Goal: Task Accomplishment & Management: Manage account settings

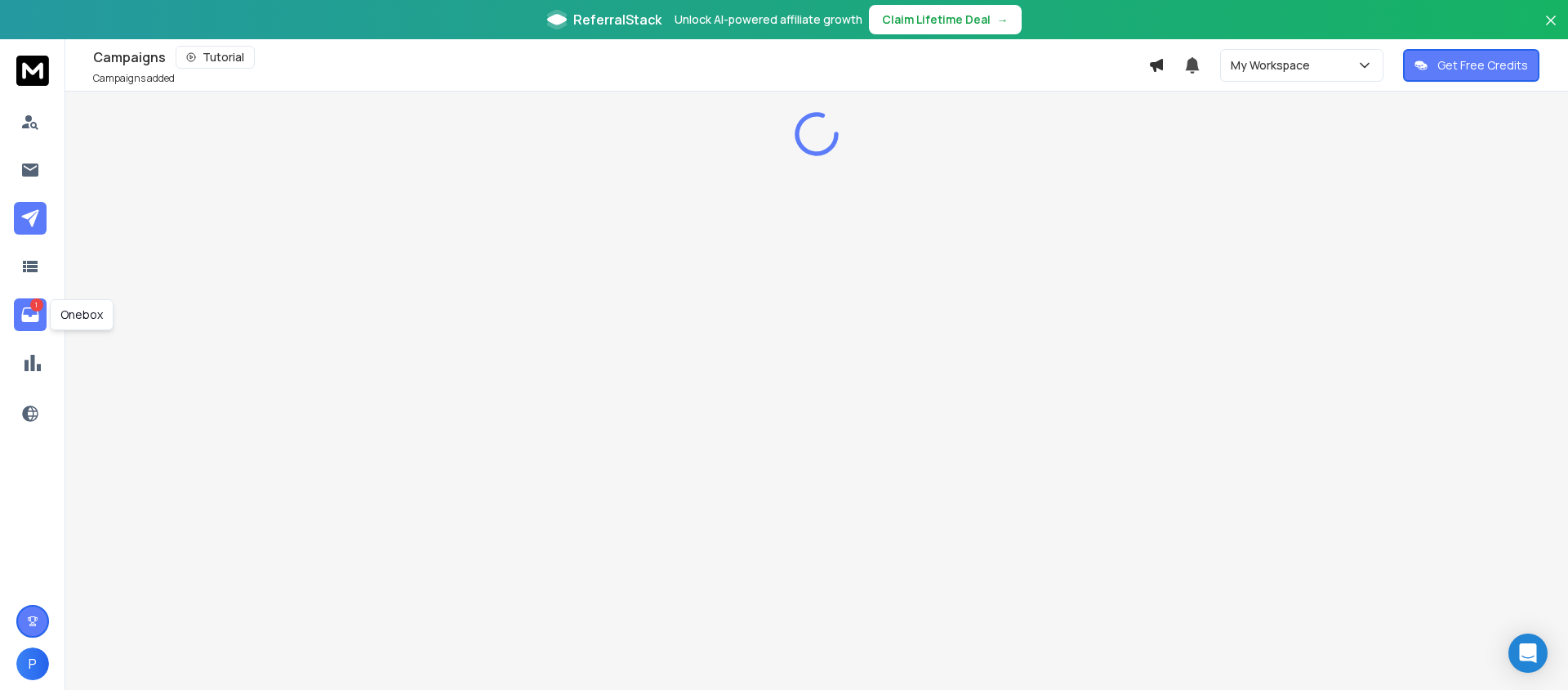
click at [41, 316] on link "1" at bounding box center [30, 315] width 33 height 33
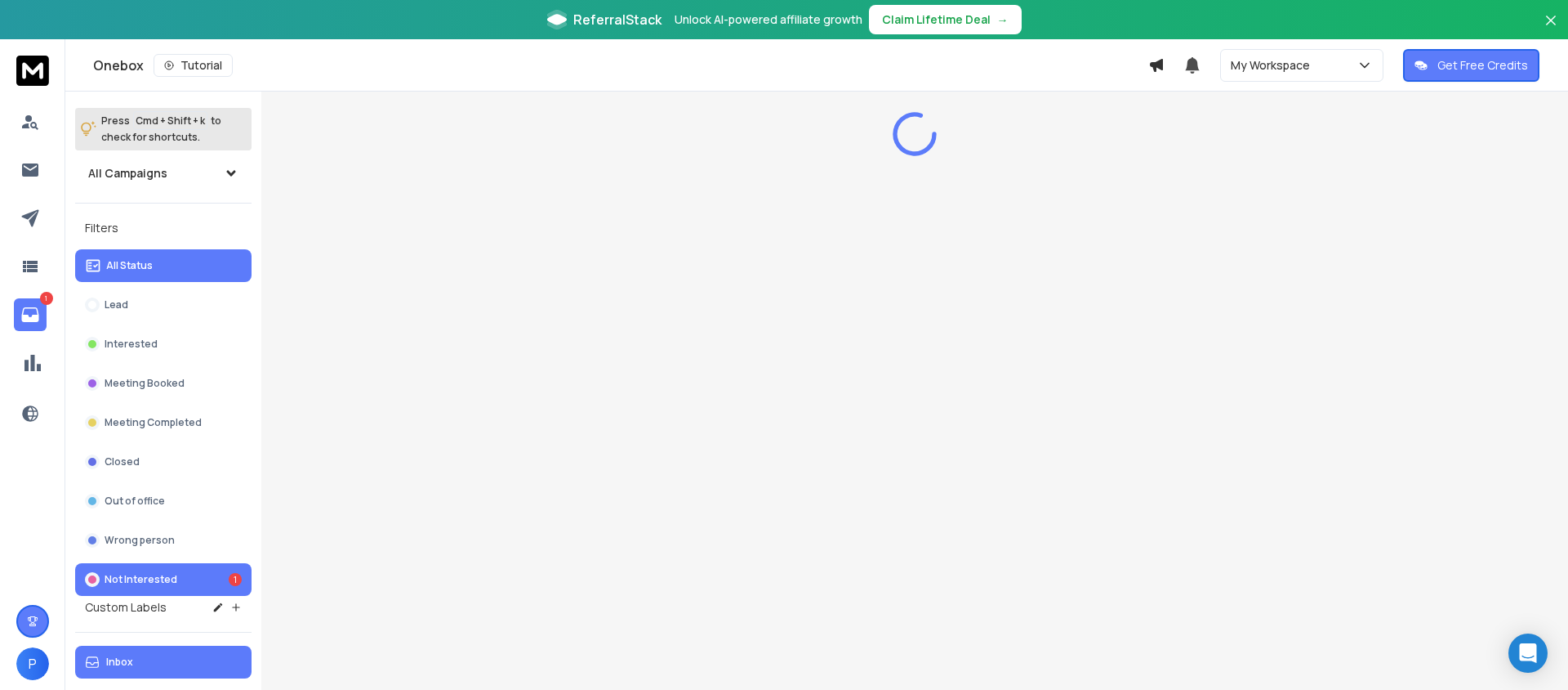
click at [190, 568] on button "Not Interested 1" at bounding box center [164, 580] width 177 height 33
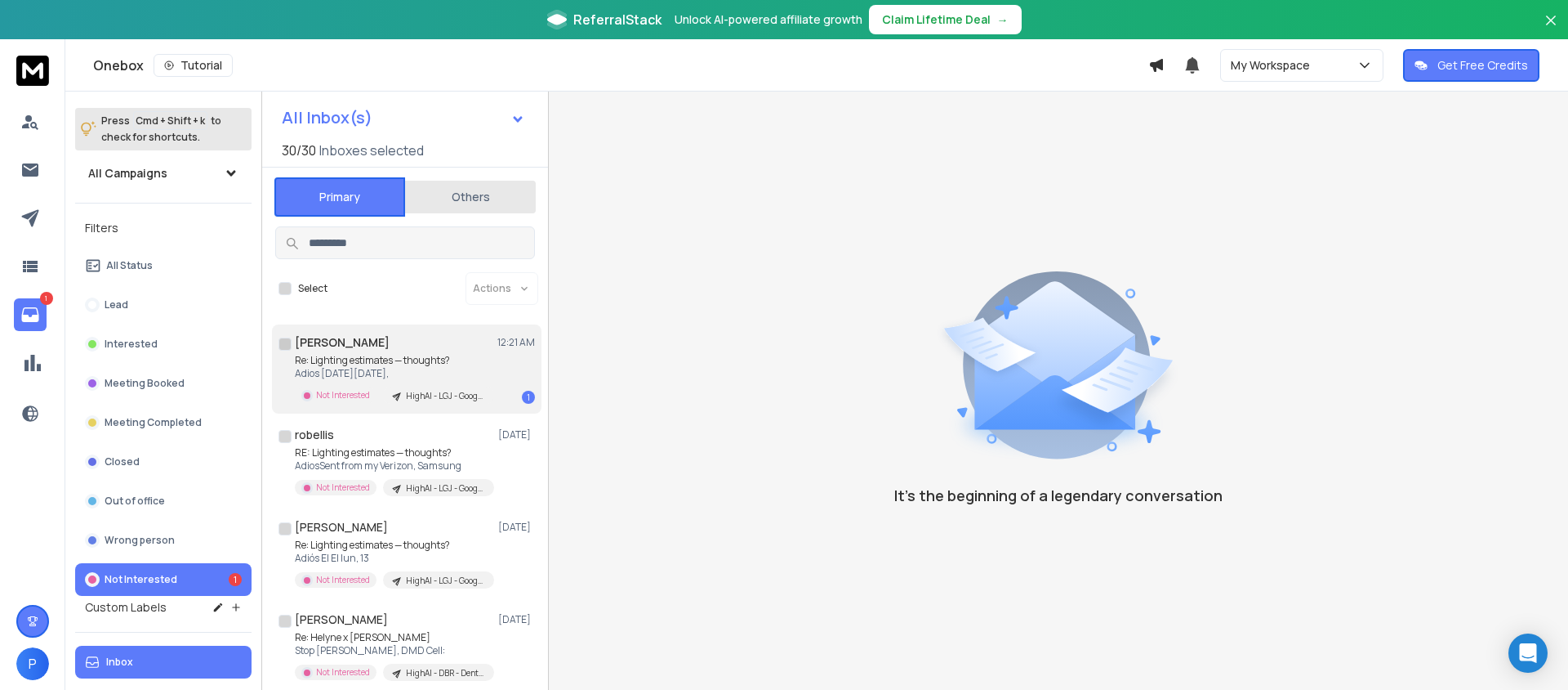
click at [400, 360] on p "Re: Lighting estimates — thoughts?" at bounding box center [392, 360] width 196 height 13
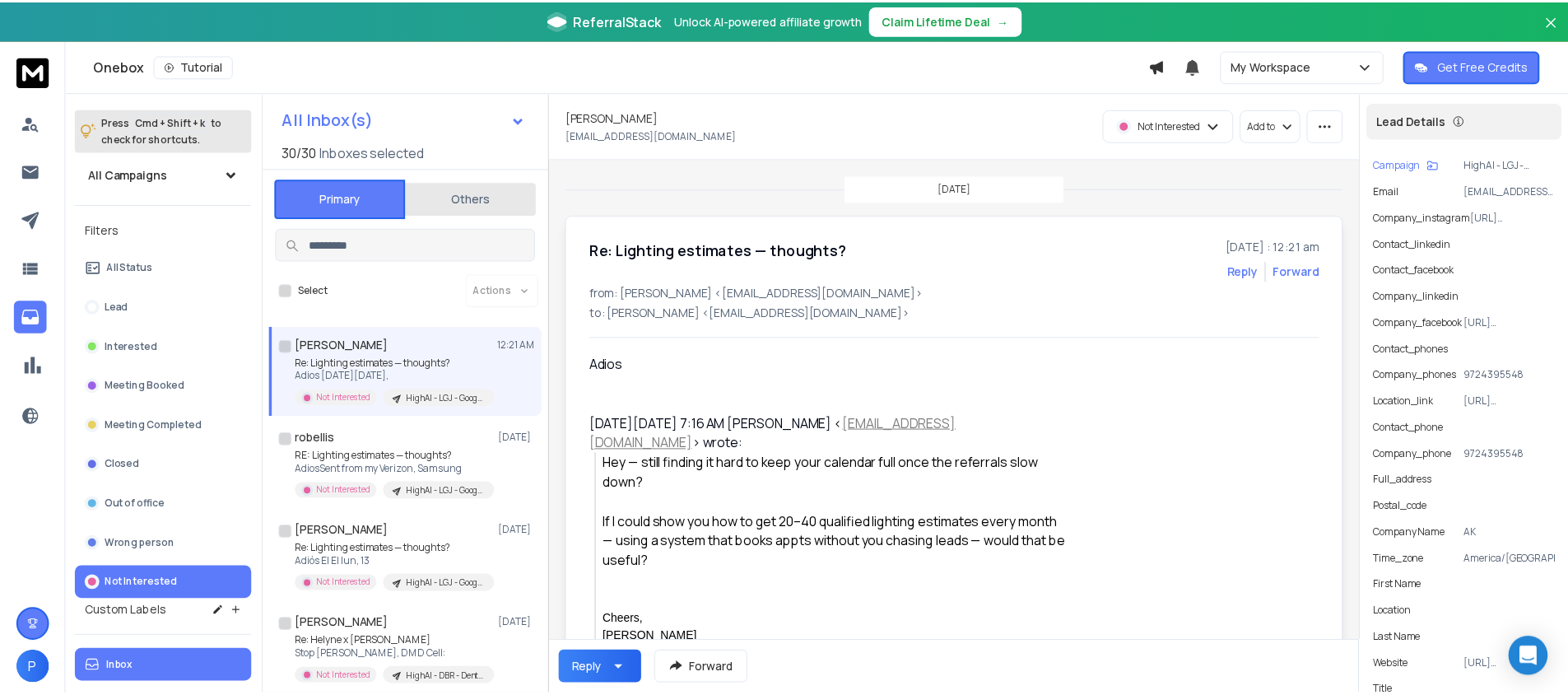
scroll to position [251, 0]
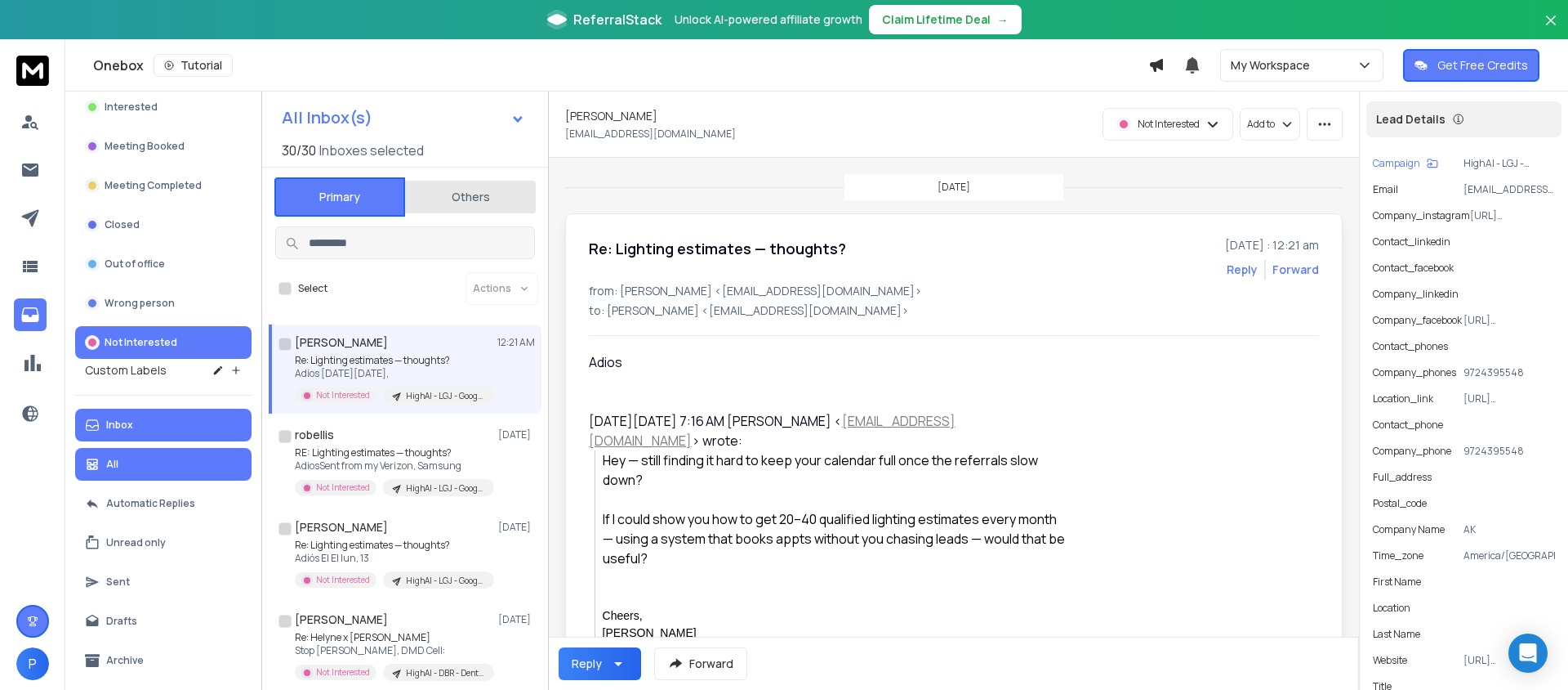
click at [157, 448] on button "All" at bounding box center [164, 465] width 177 height 33
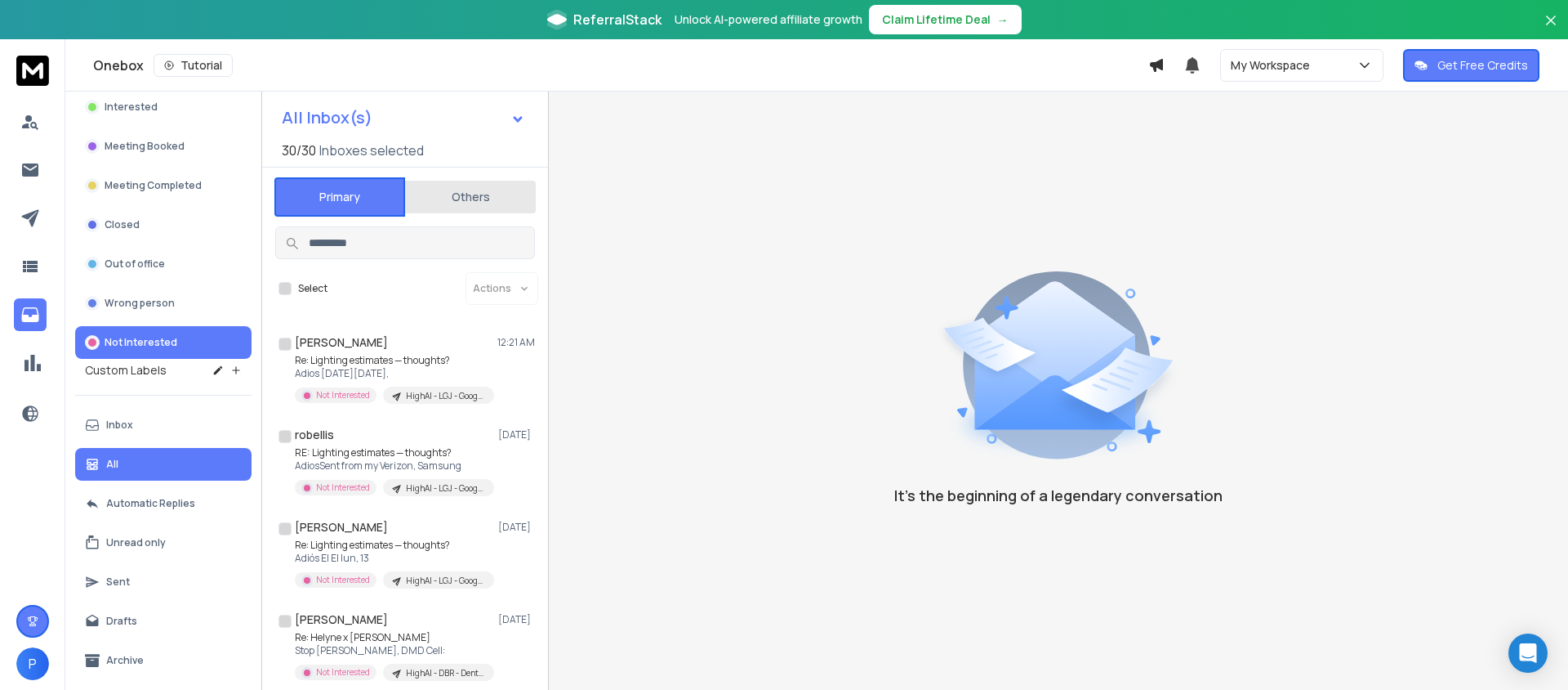
click at [180, 508] on div "Inbox All Automatic Replies Unread only Sent Drafts Archive" at bounding box center [164, 562] width 177 height 308
click at [162, 497] on p "Automatic Replies" at bounding box center [151, 503] width 89 height 13
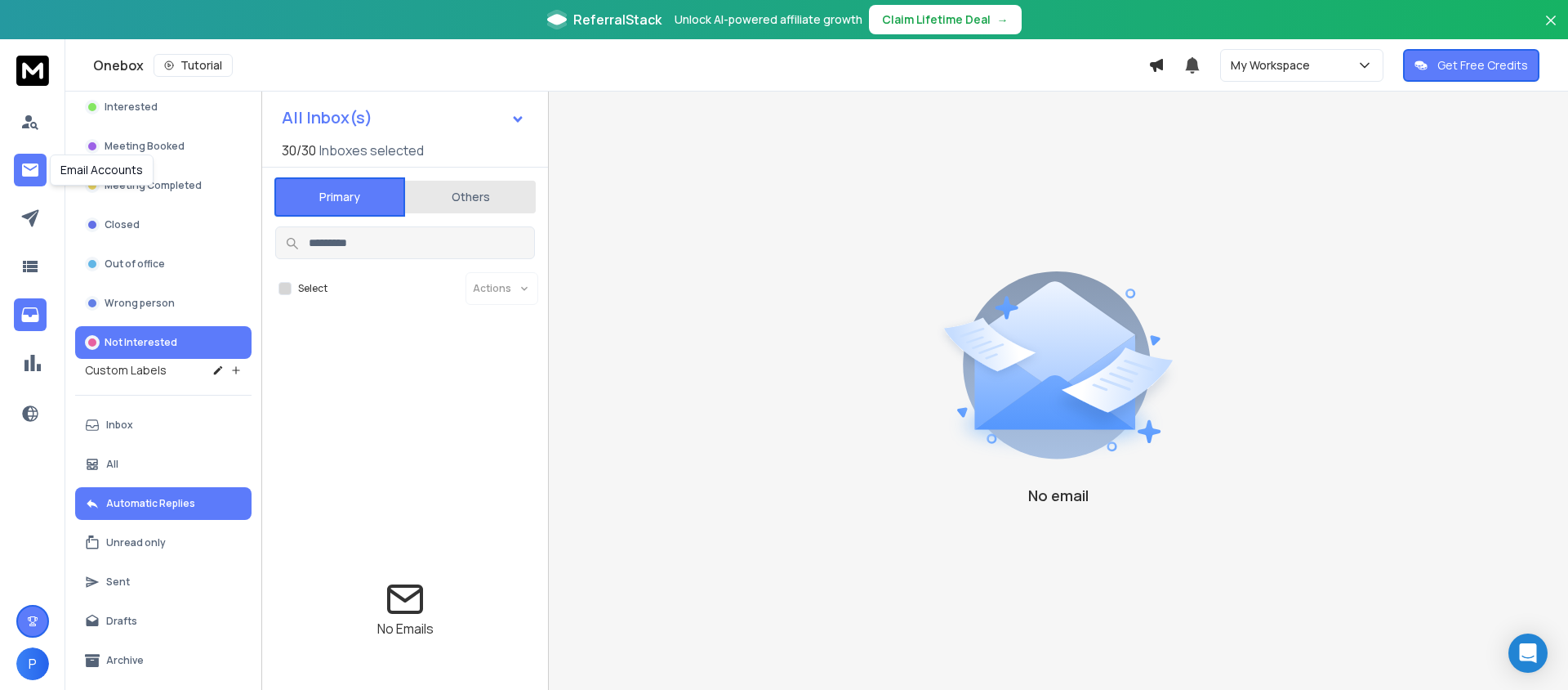
click at [43, 169] on link at bounding box center [30, 170] width 33 height 33
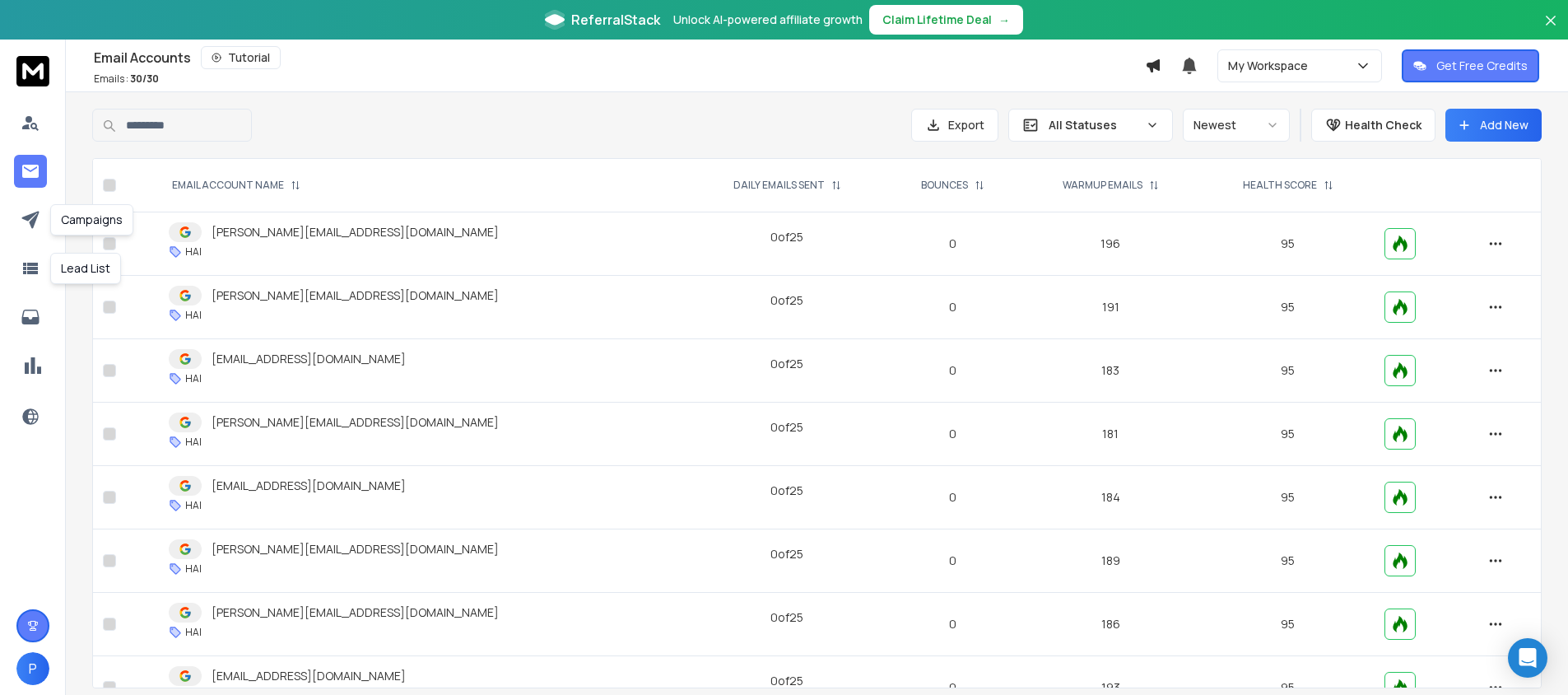
click at [33, 196] on div at bounding box center [32, 272] width 38 height 333
click at [43, 213] on link at bounding box center [31, 220] width 33 height 33
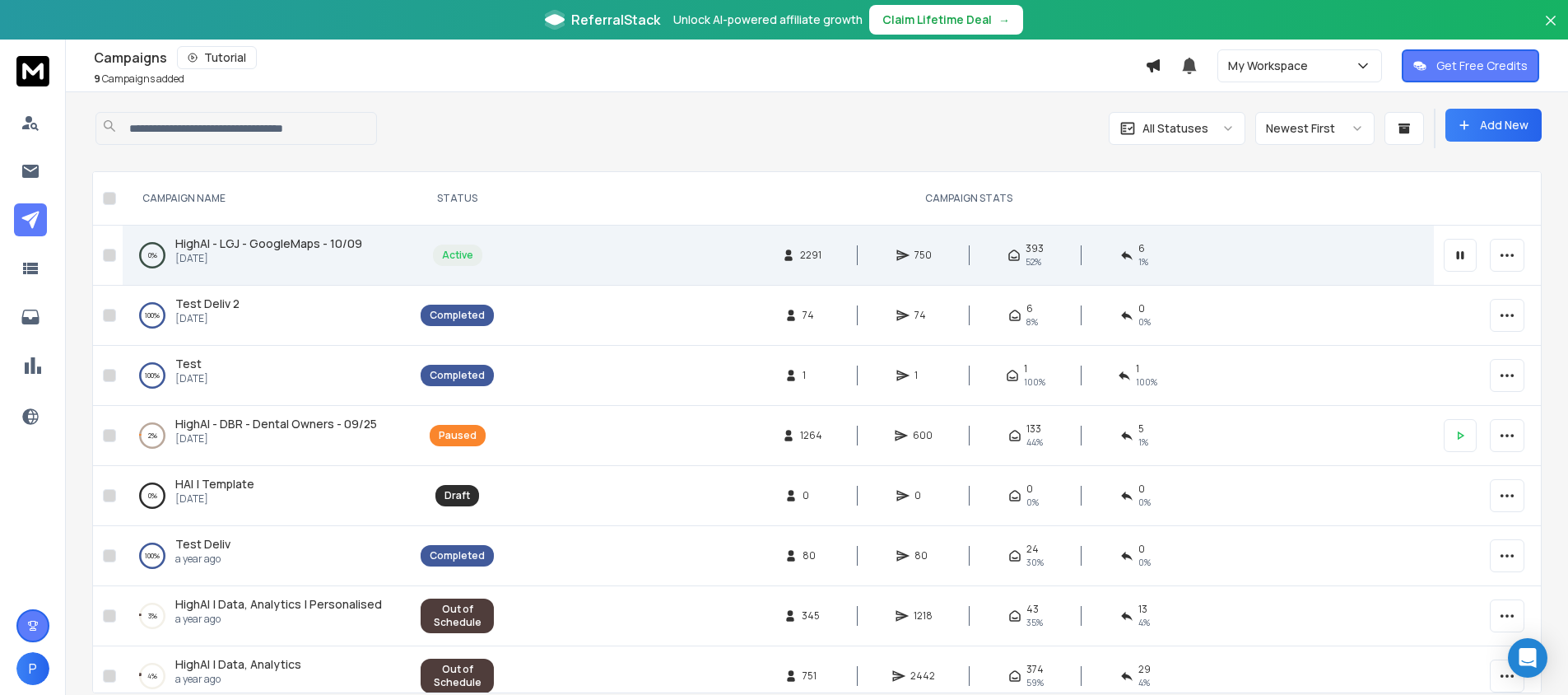
click at [368, 259] on div "0 % HighAI - LGJ - GoogleMaps - 10/09 [DATE]" at bounding box center [266, 255] width 255 height 39
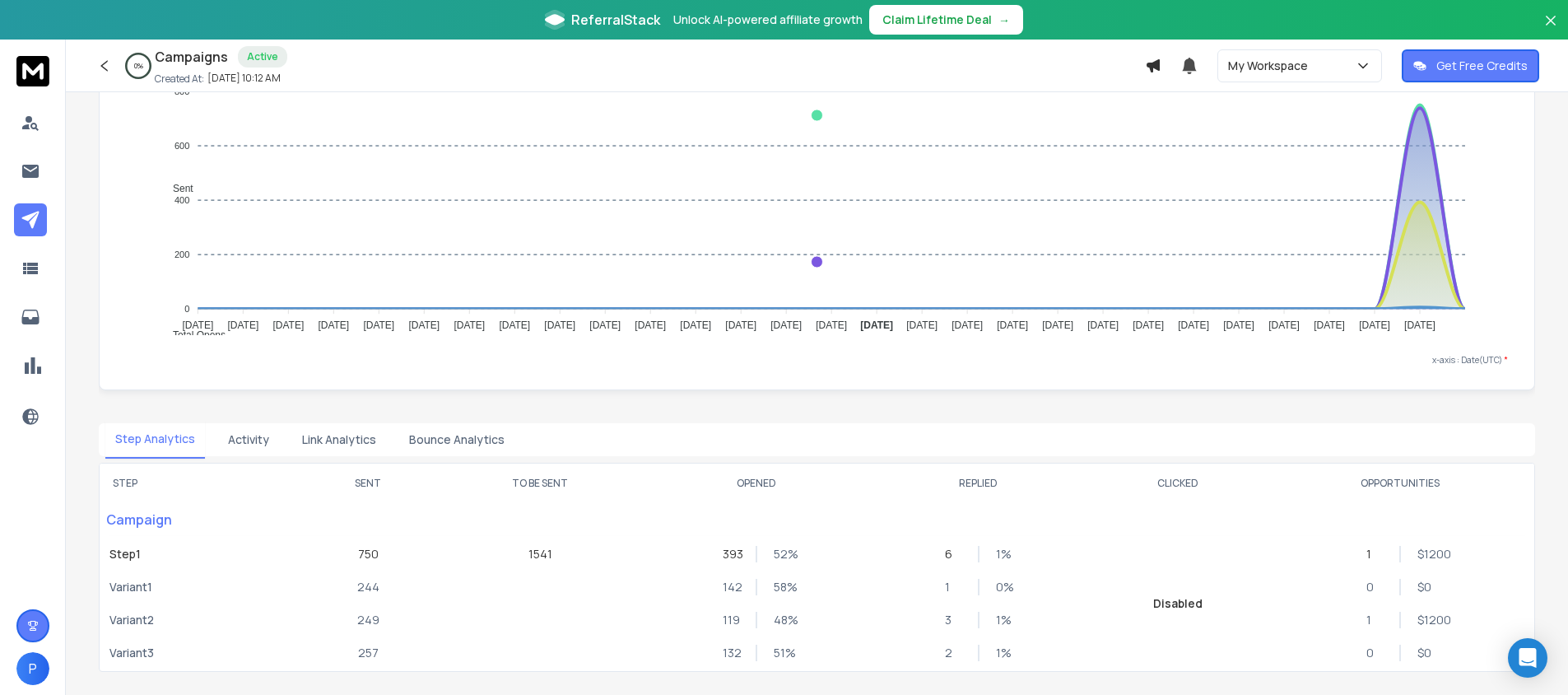
scroll to position [439, 0]
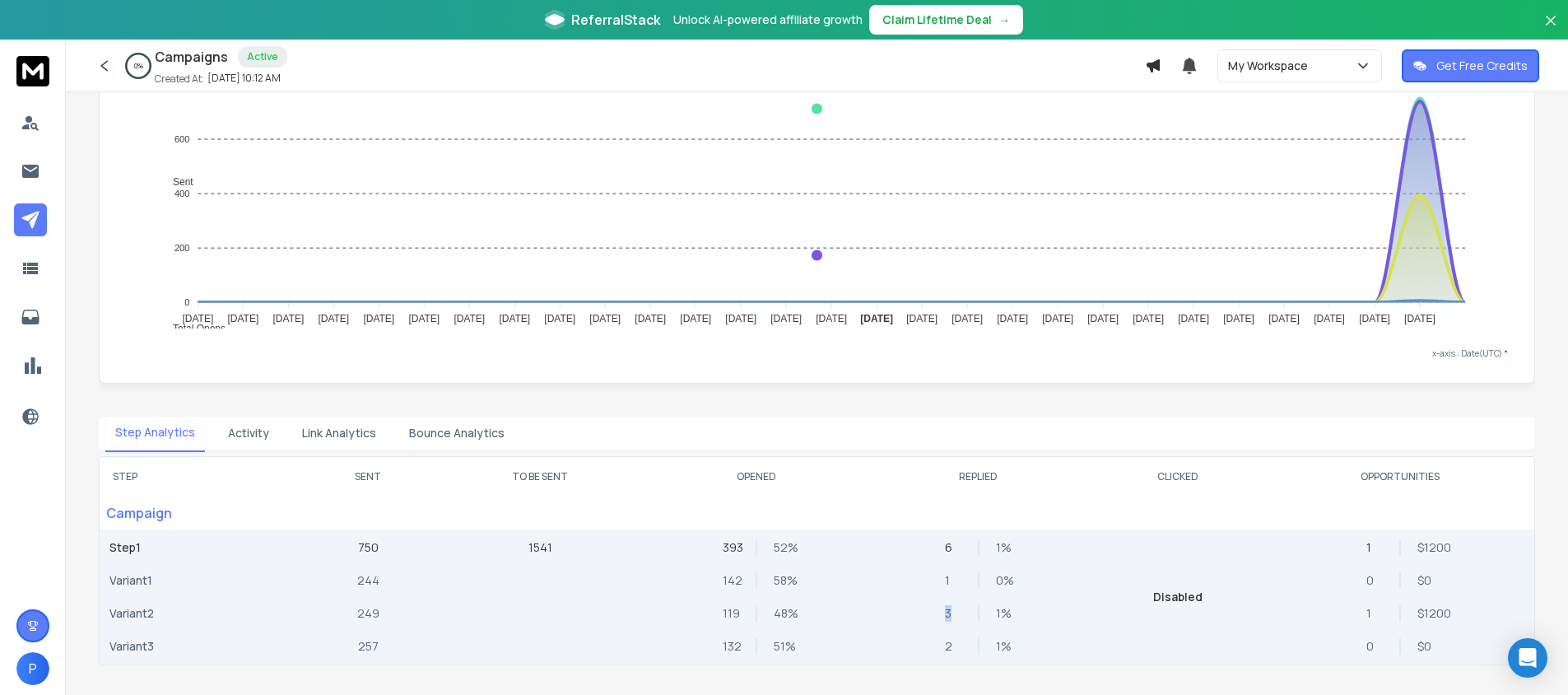
click at [950, 615] on p "3" at bounding box center [953, 613] width 17 height 17
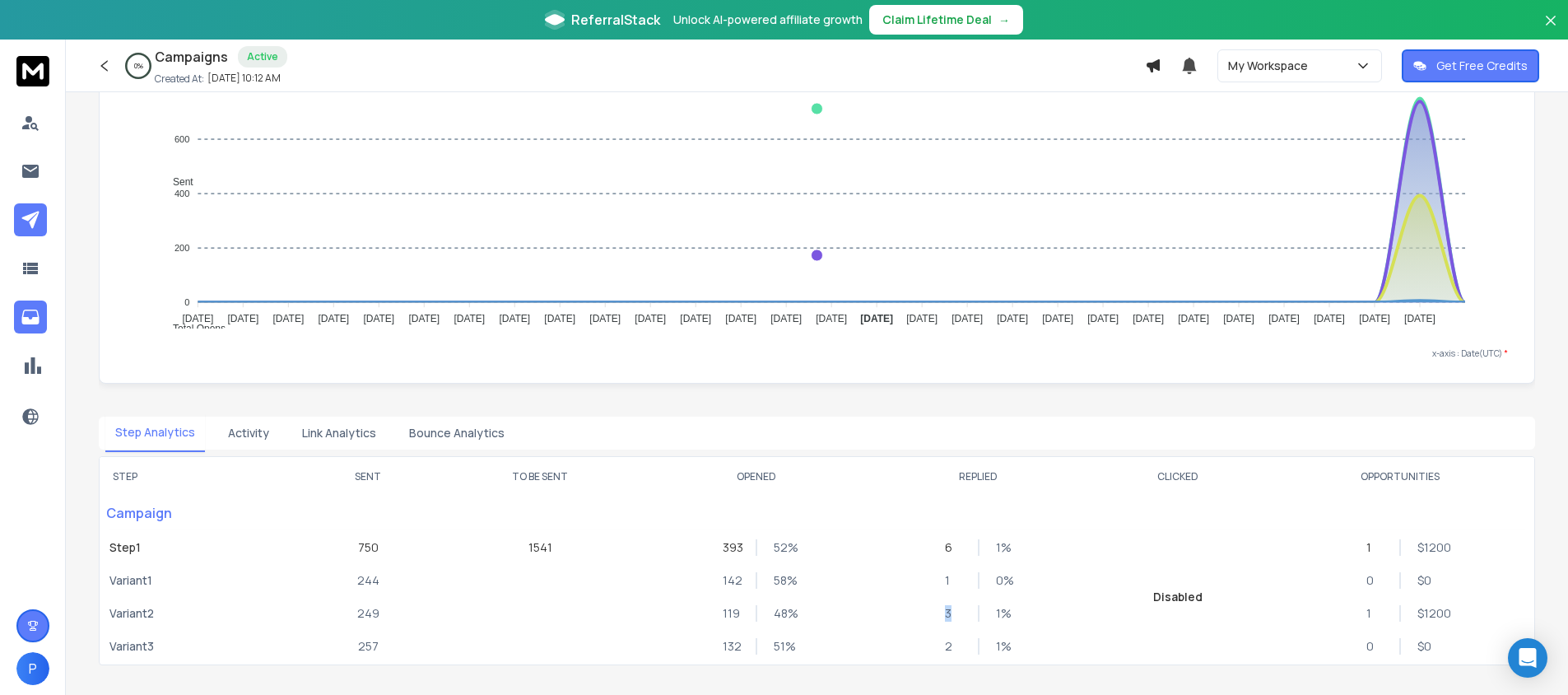
click at [25, 329] on link at bounding box center [31, 317] width 33 height 33
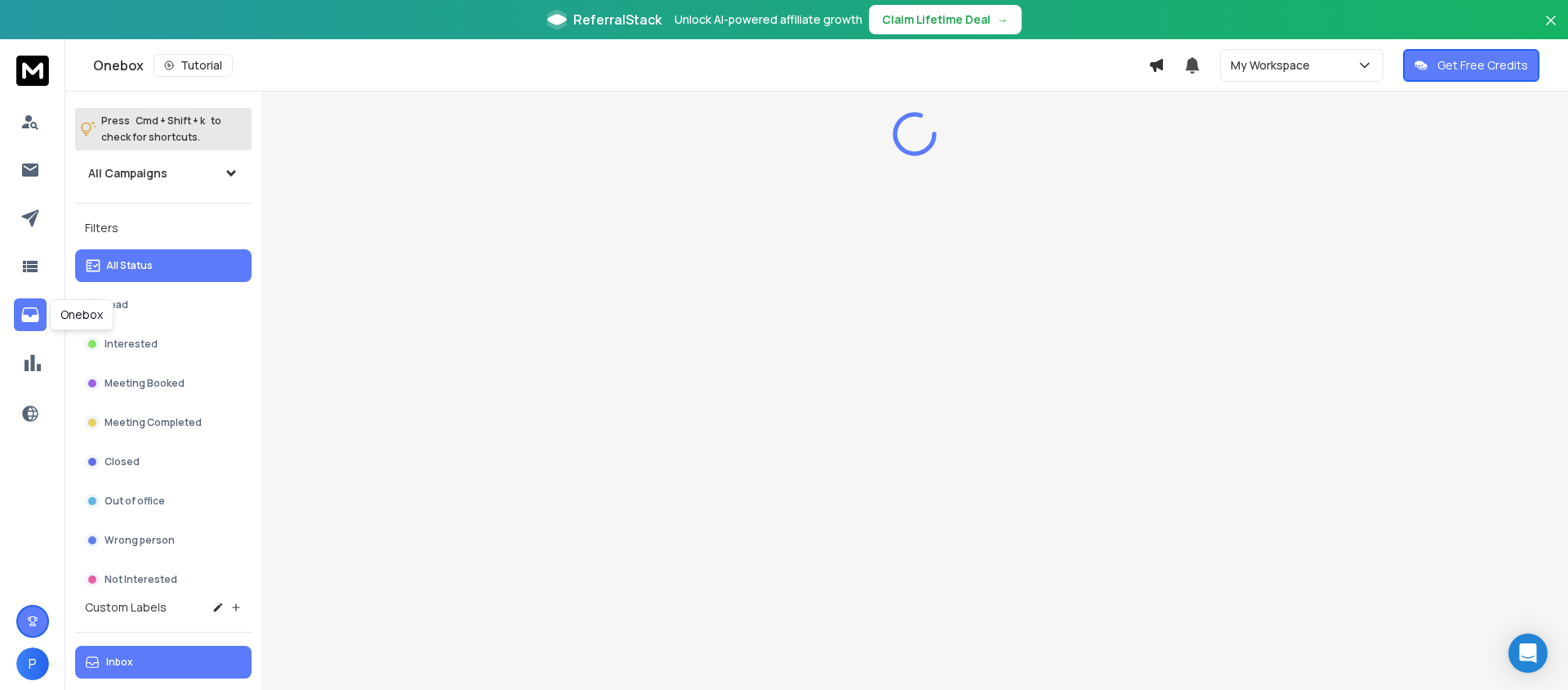
scroll to position [137, 0]
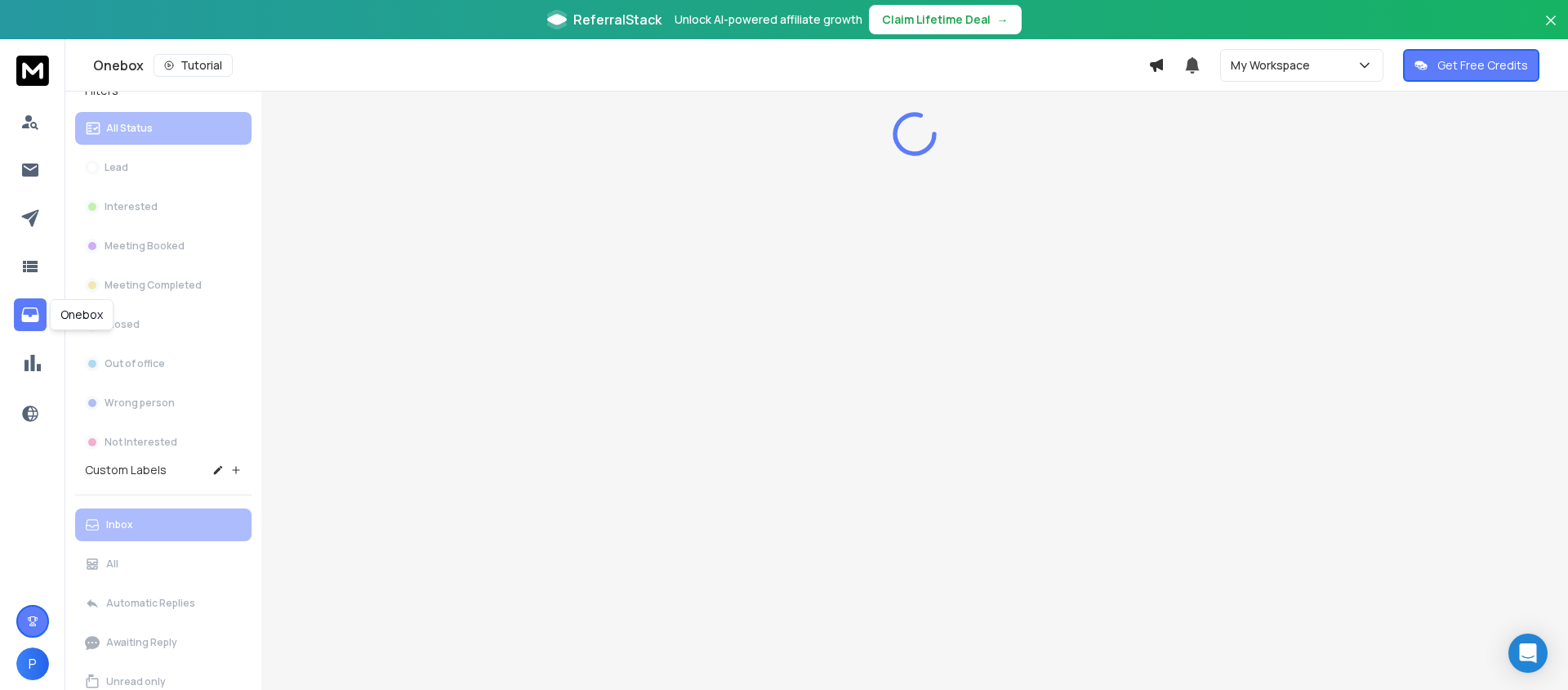
click at [148, 201] on div "All Status Lead Interested Meeting Booked Meeting Completed Closed Out of offic…" at bounding box center [164, 285] width 177 height 347
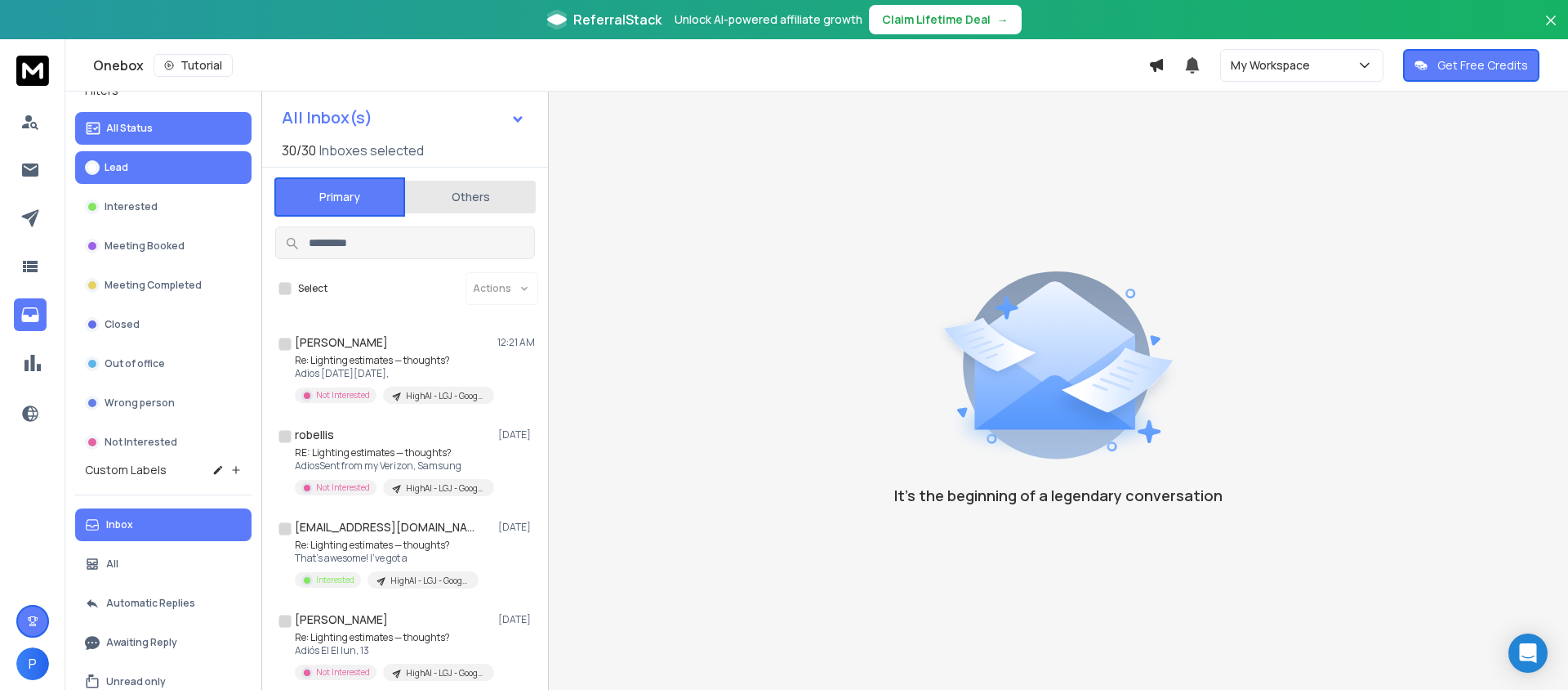
click at [142, 174] on button "Lead" at bounding box center [164, 167] width 177 height 33
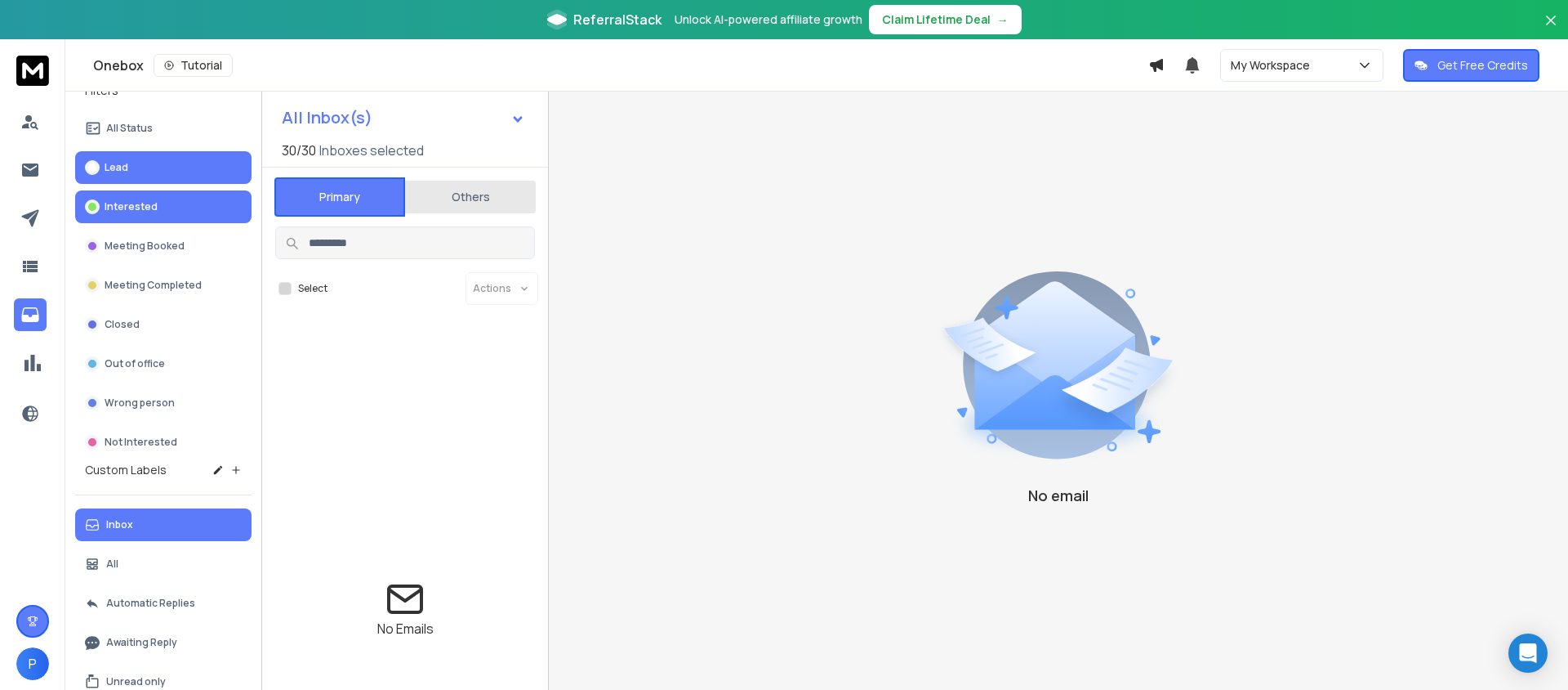
click at [152, 218] on button "Interested" at bounding box center [164, 207] width 177 height 33
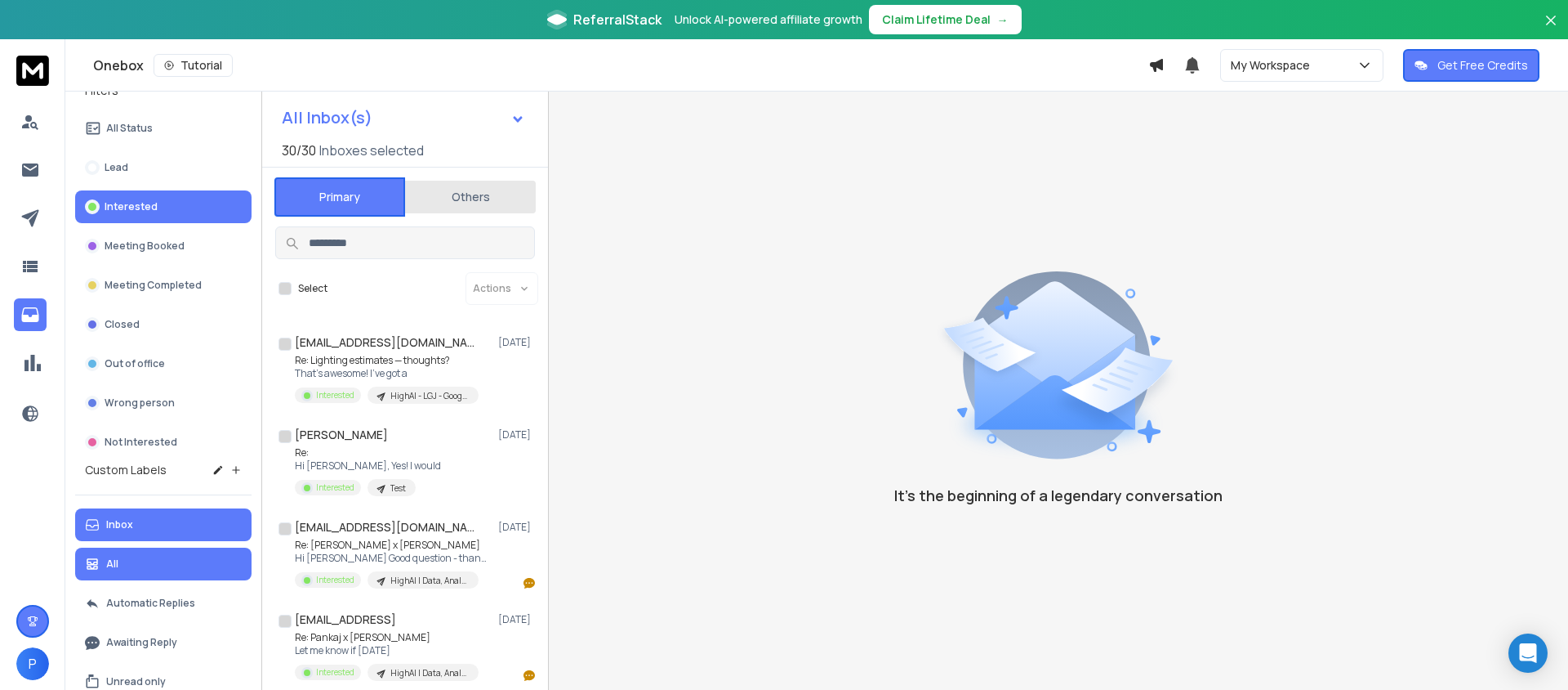
scroll to position [289, 0]
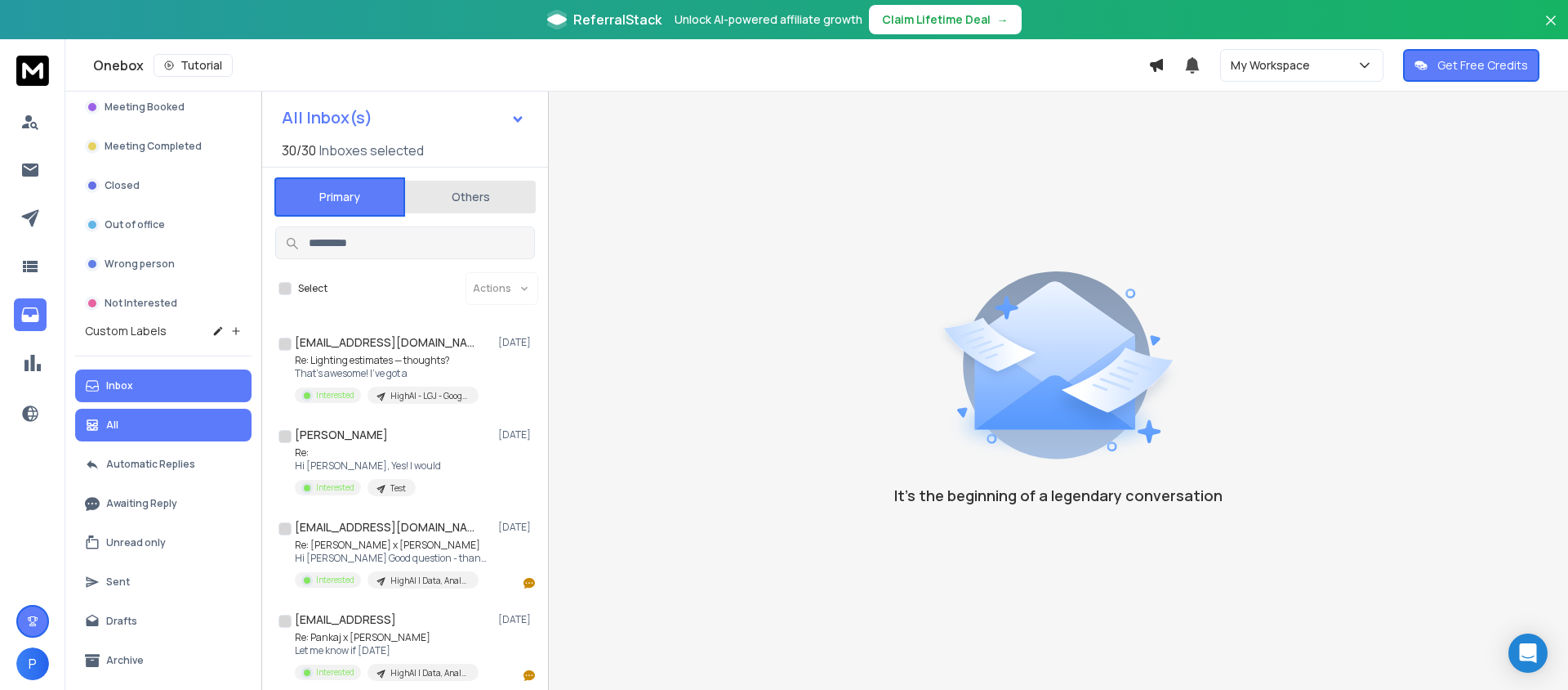
click at [144, 421] on button "All" at bounding box center [164, 425] width 177 height 33
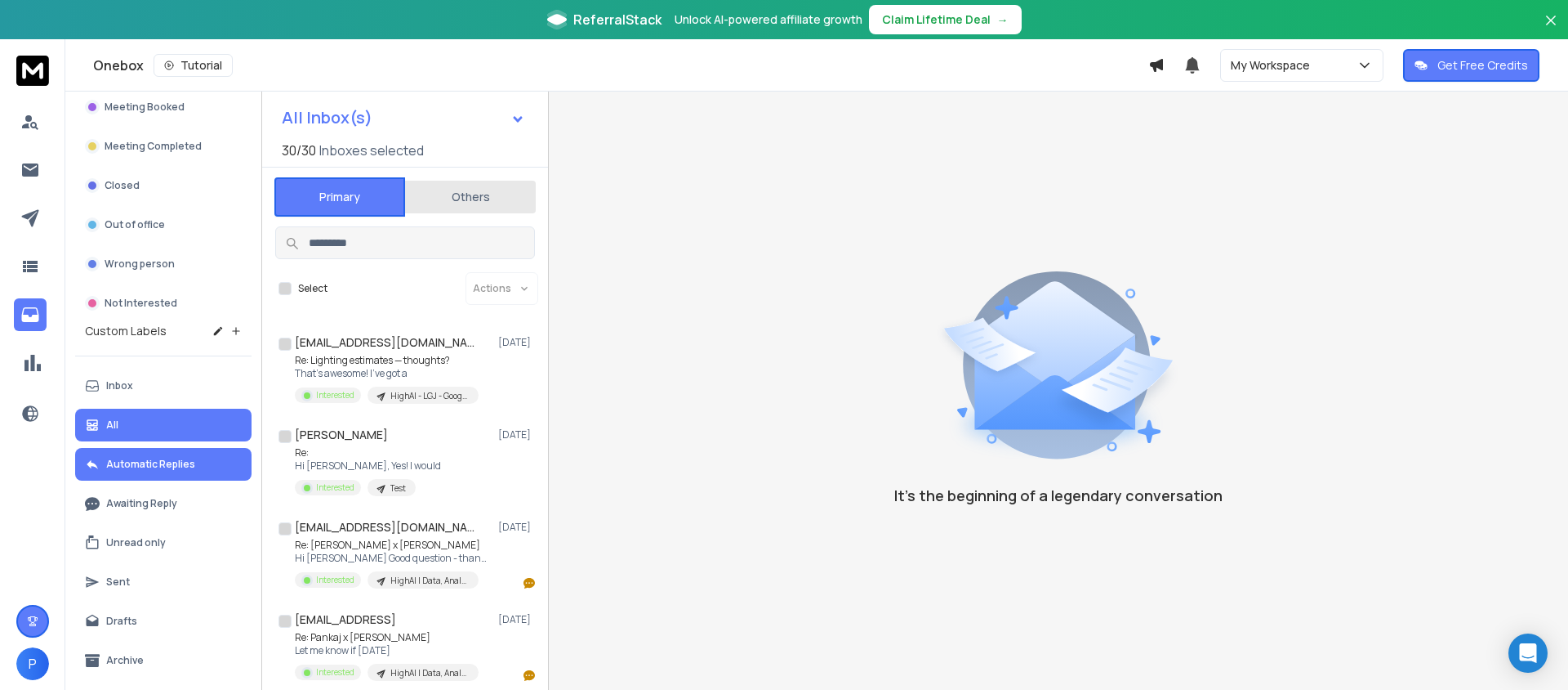
click at [152, 458] on p "Automatic Replies" at bounding box center [151, 464] width 89 height 13
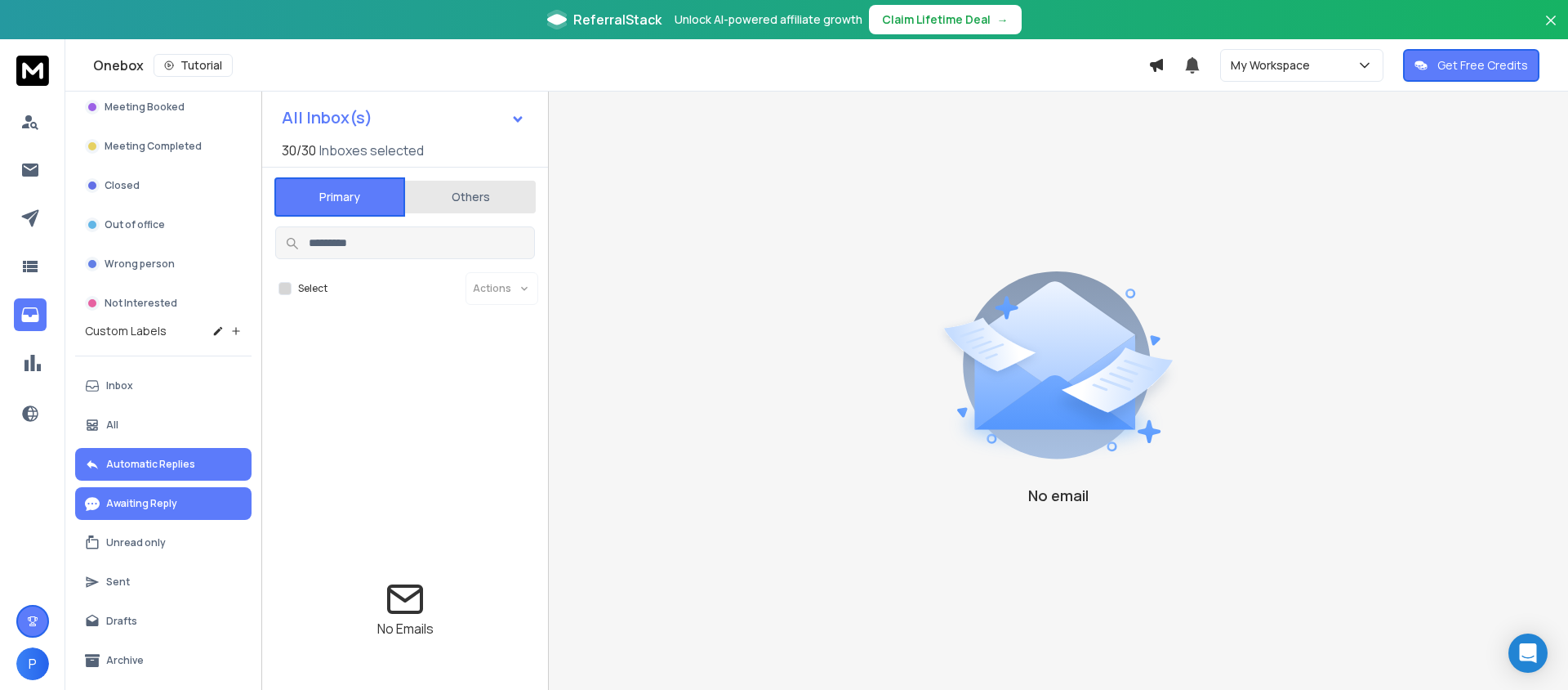
click at [178, 501] on button "Awaiting Reply" at bounding box center [164, 504] width 177 height 33
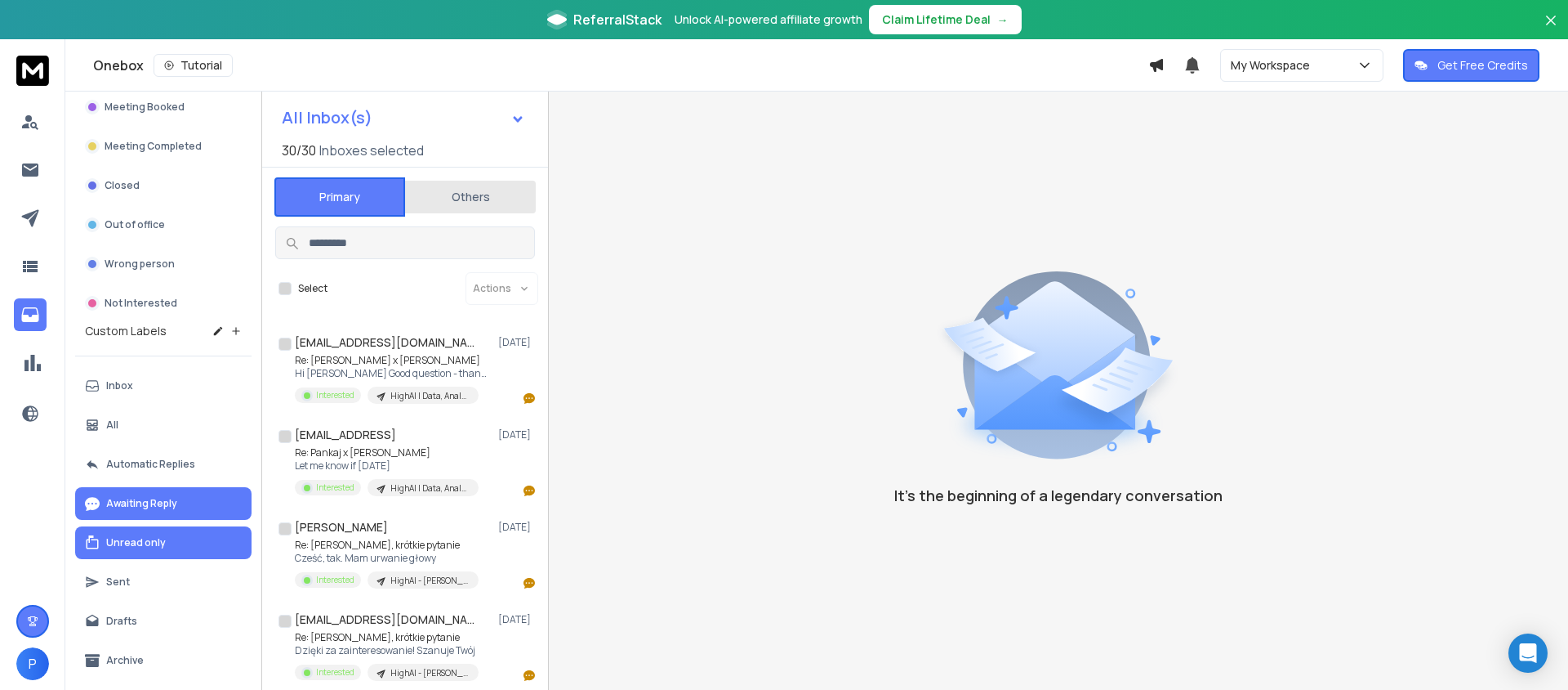
click at [183, 530] on button "Unread only" at bounding box center [164, 543] width 177 height 33
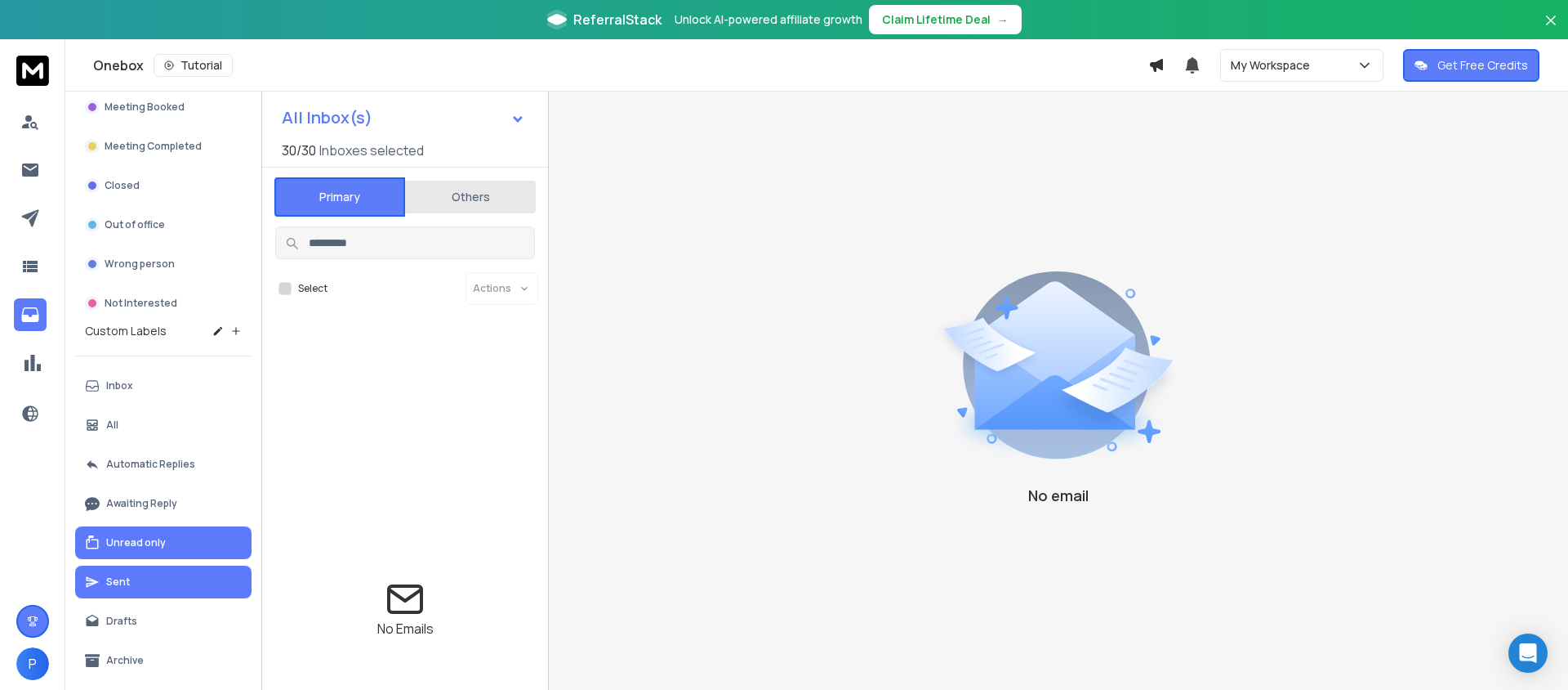
click at [190, 566] on button "Sent" at bounding box center [164, 583] width 177 height 33
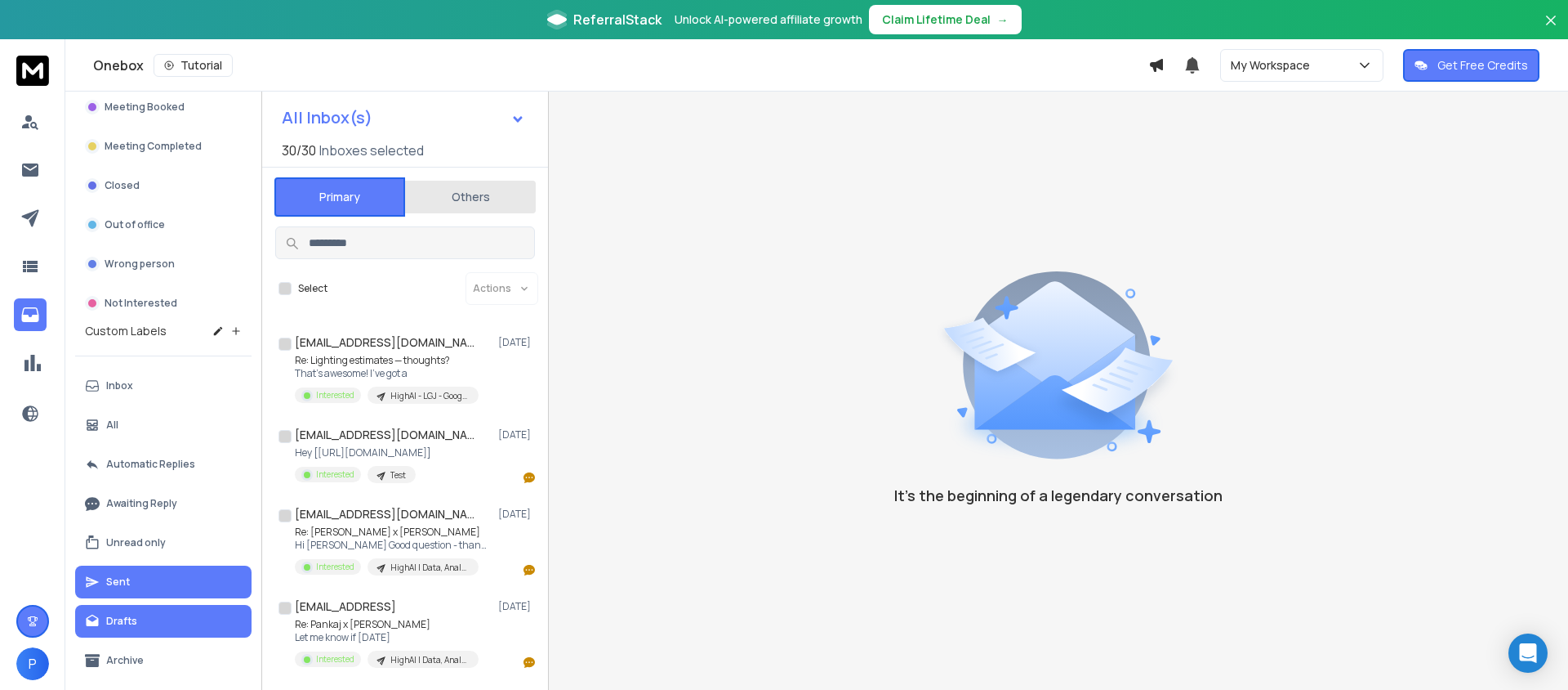
click at [194, 605] on button "Drafts" at bounding box center [164, 622] width 177 height 33
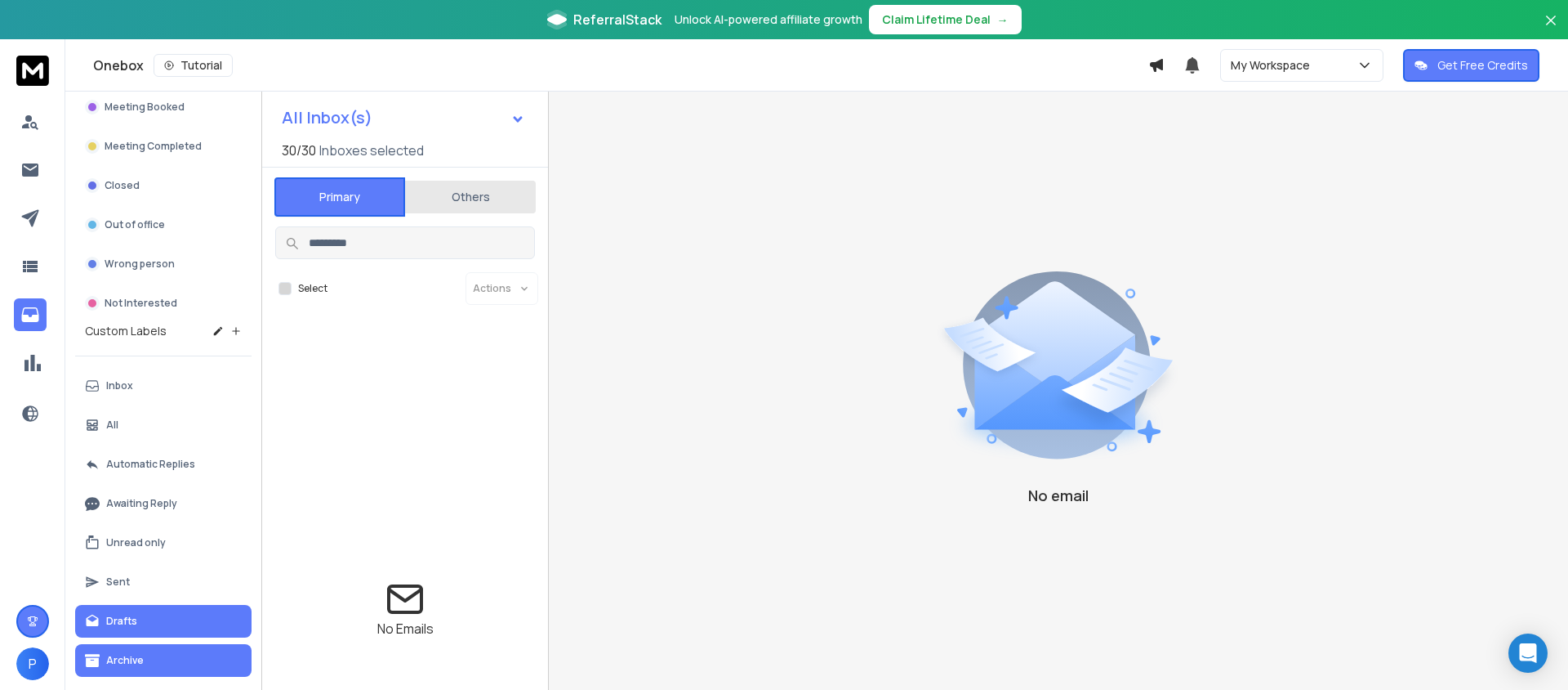
click at [193, 644] on button "Archive" at bounding box center [164, 661] width 177 height 33
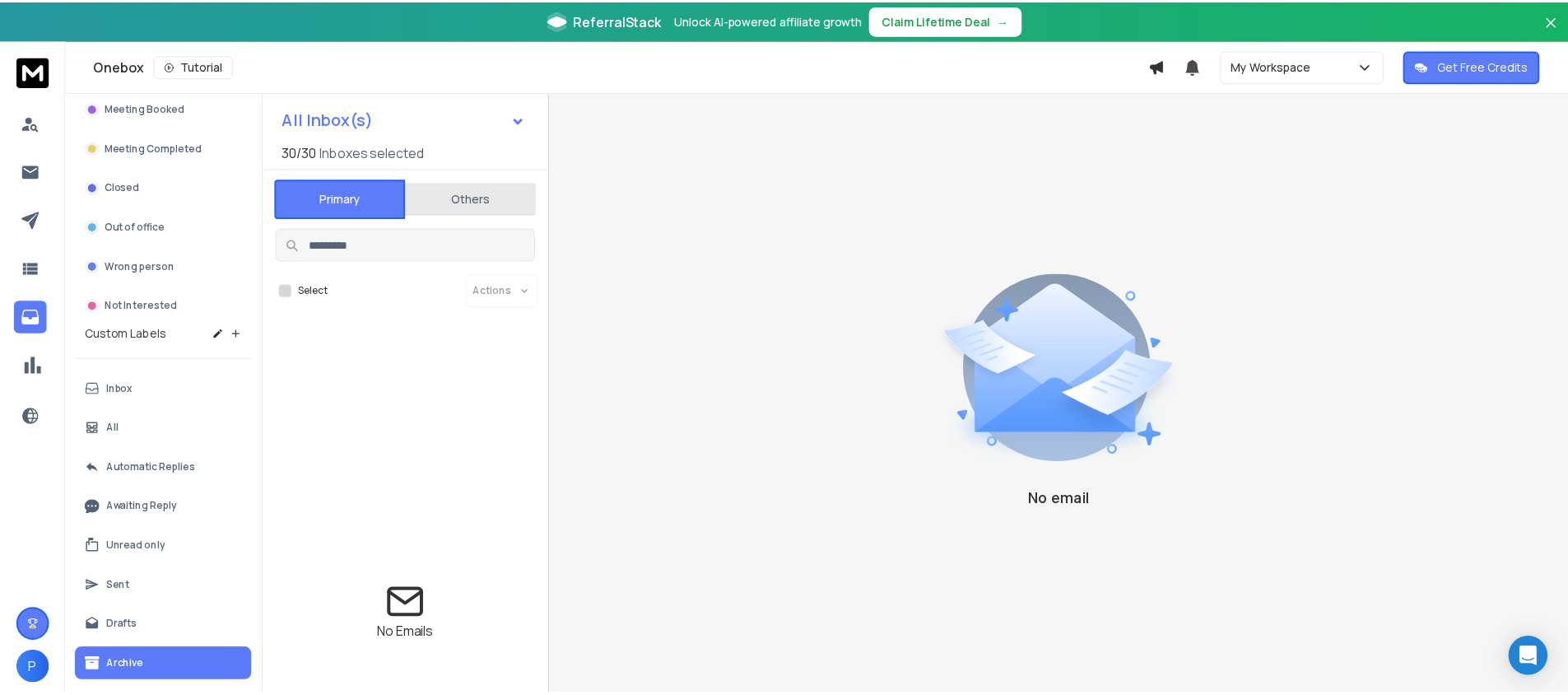
scroll to position [0, 0]
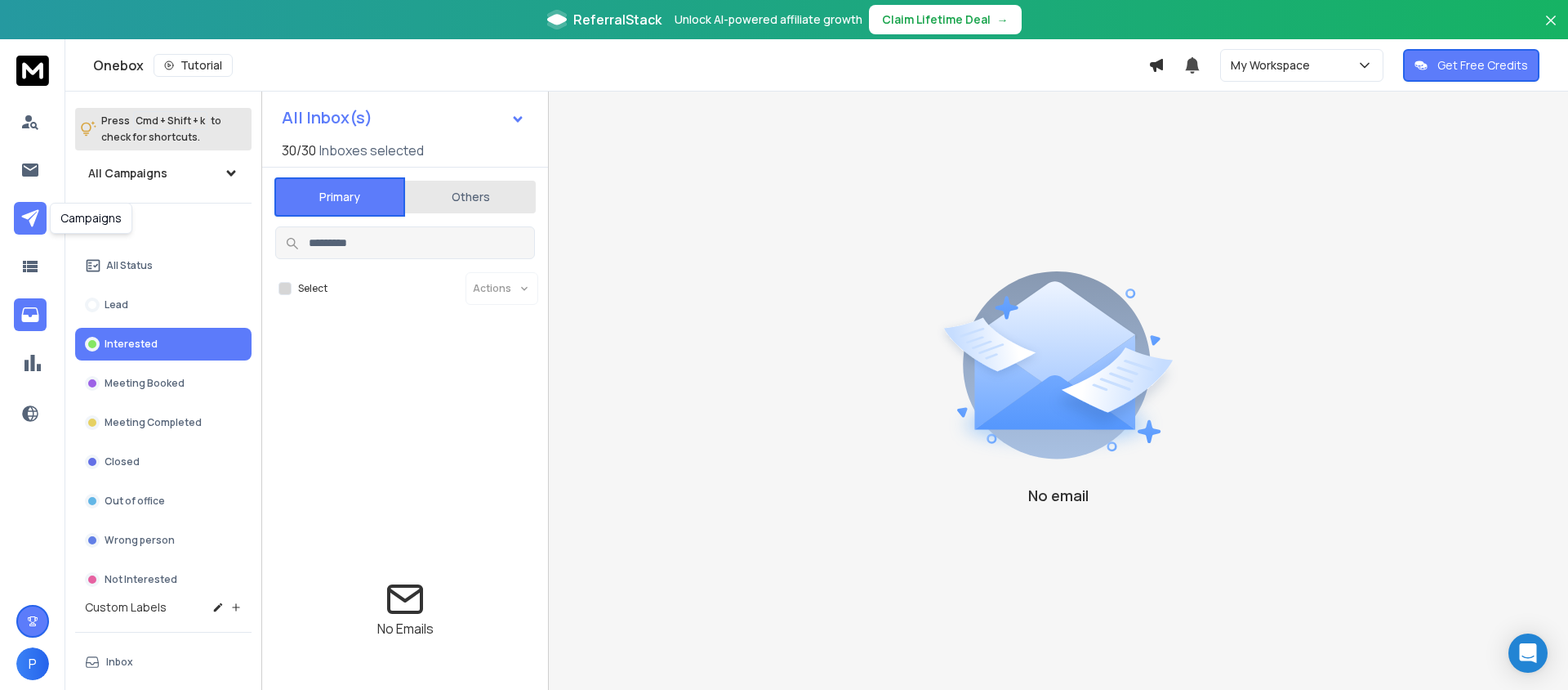
click at [42, 208] on link at bounding box center [30, 218] width 33 height 33
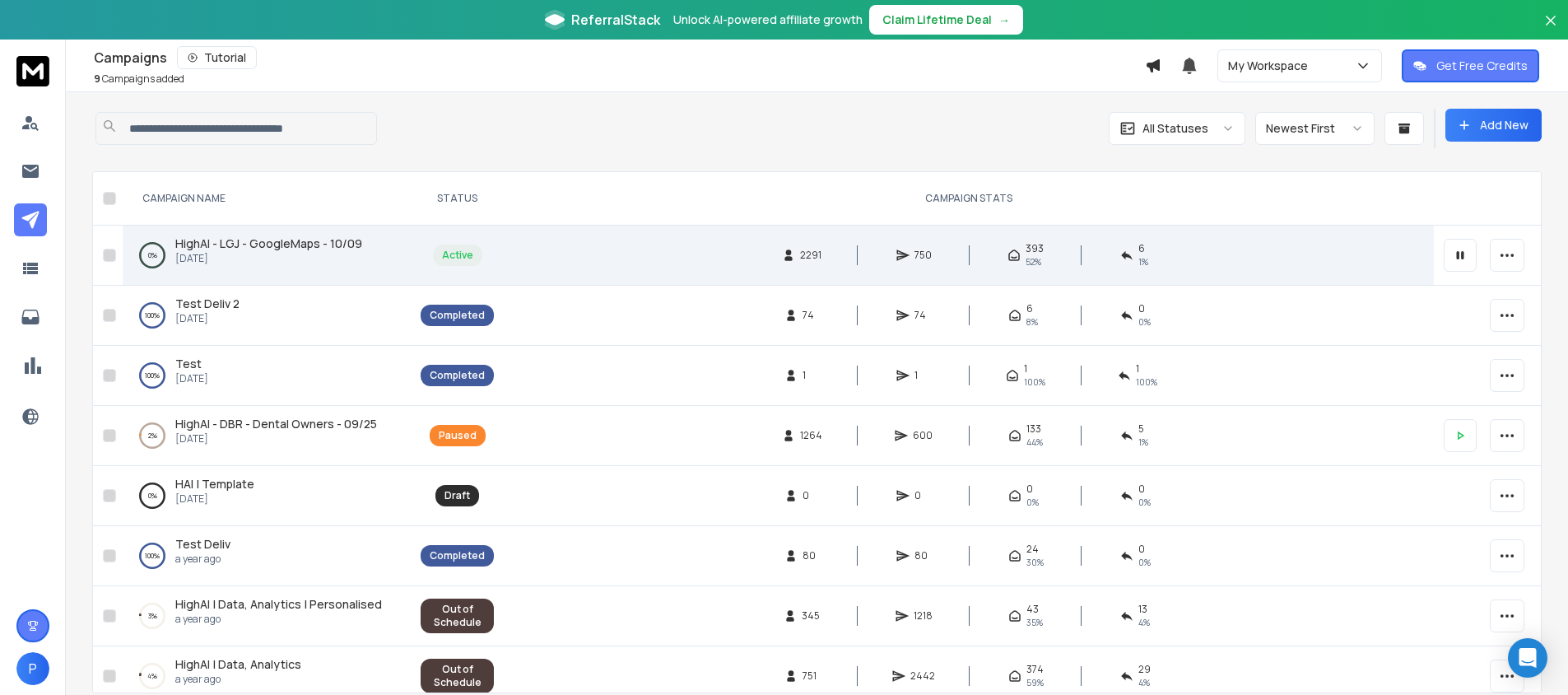
click at [368, 263] on div "0 % HighAI - LGJ - GoogleMaps - 10/09 [DATE]" at bounding box center [266, 255] width 255 height 39
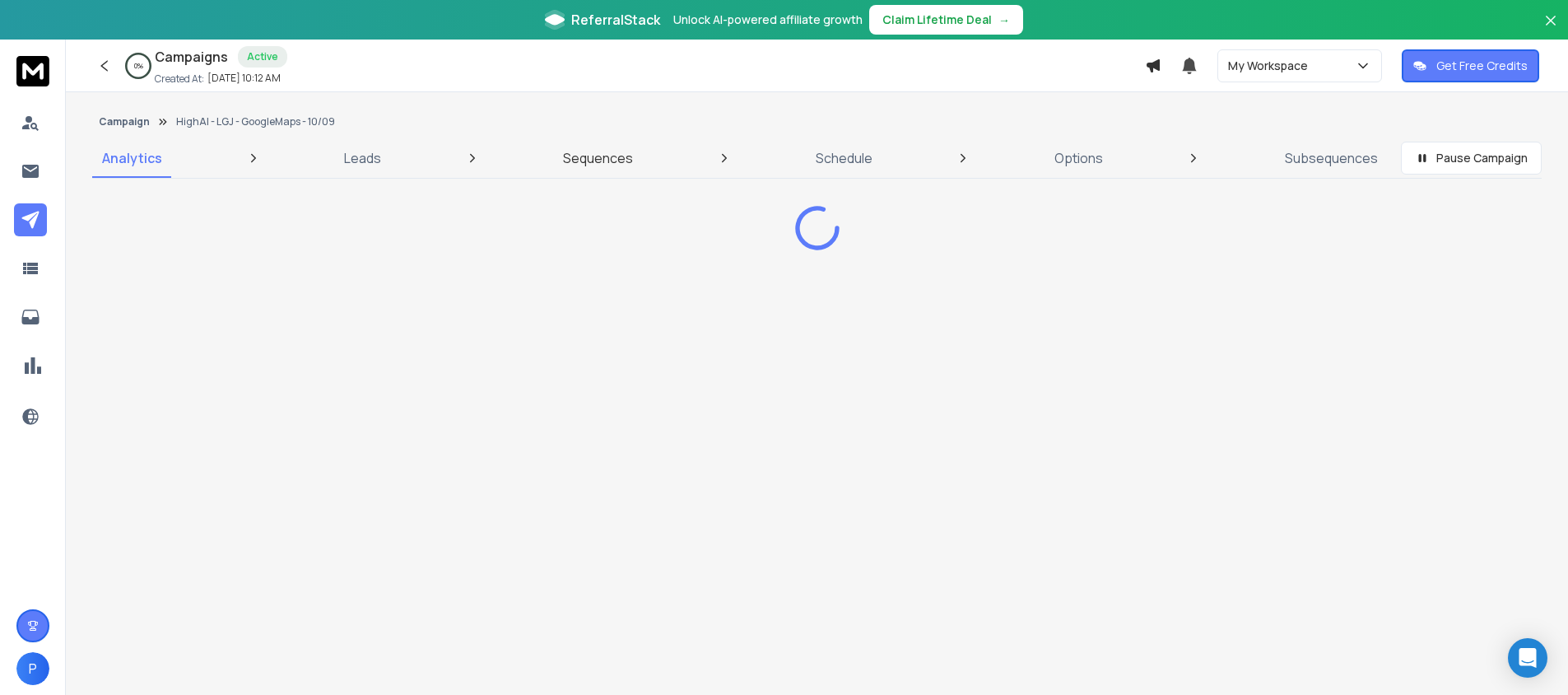
click at [574, 161] on p "Sequences" at bounding box center [598, 158] width 70 height 20
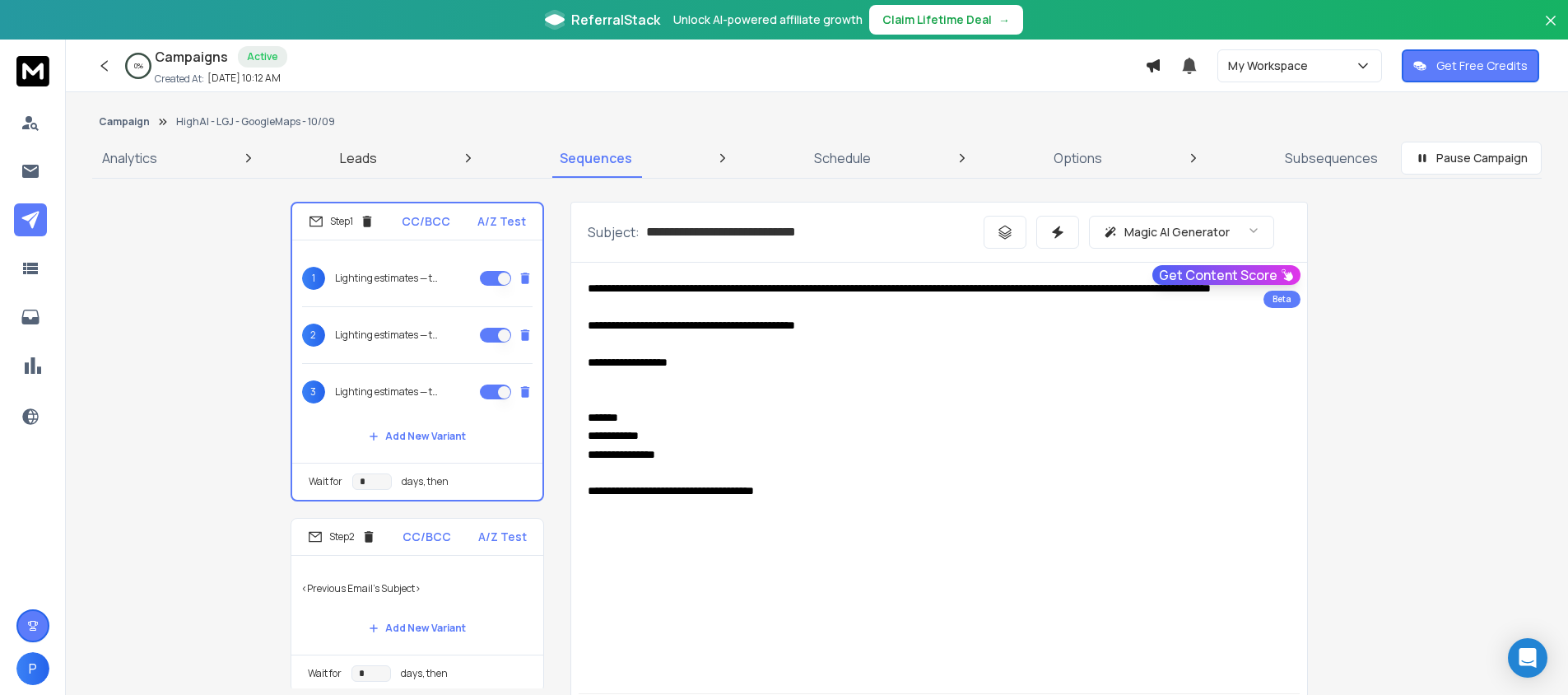
click at [352, 177] on link "Leads" at bounding box center [358, 157] width 57 height 39
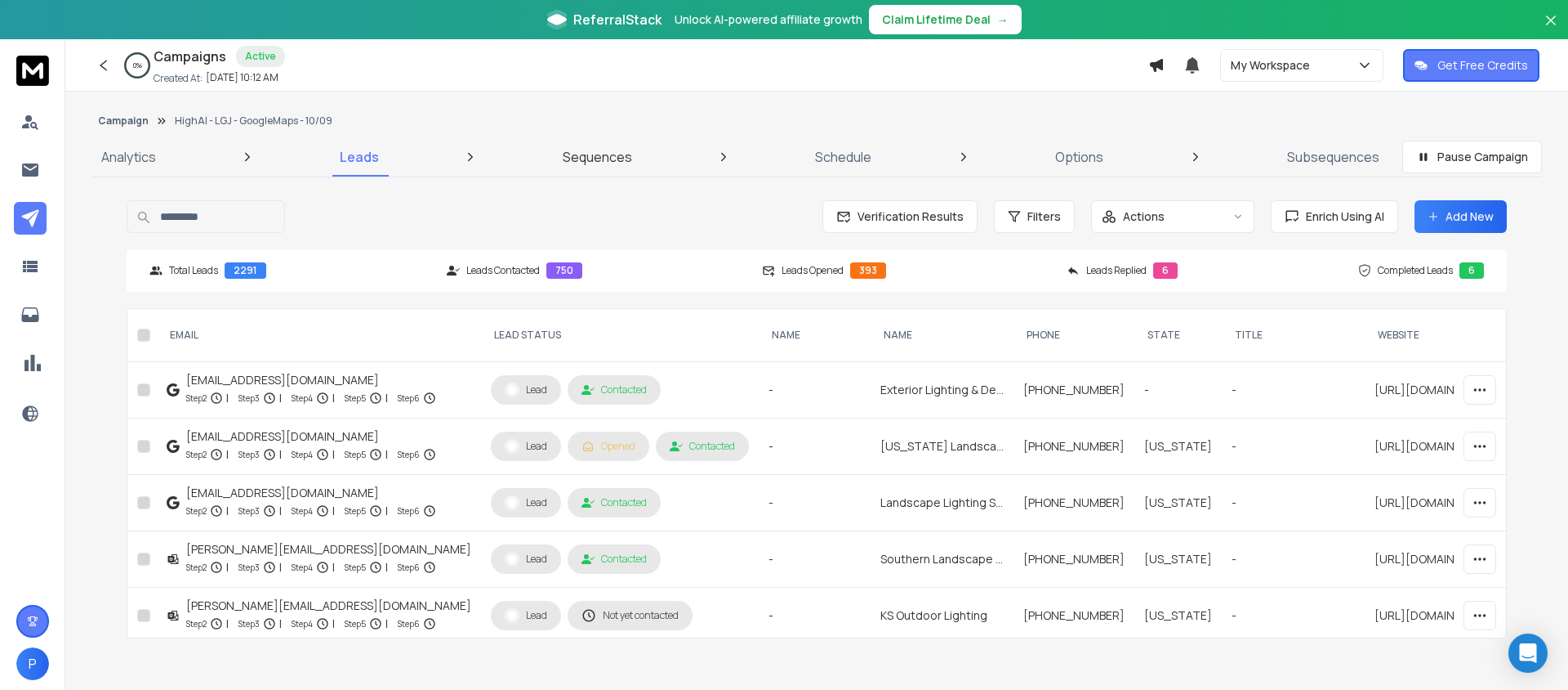
click at [603, 147] on p "Sequences" at bounding box center [598, 157] width 69 height 20
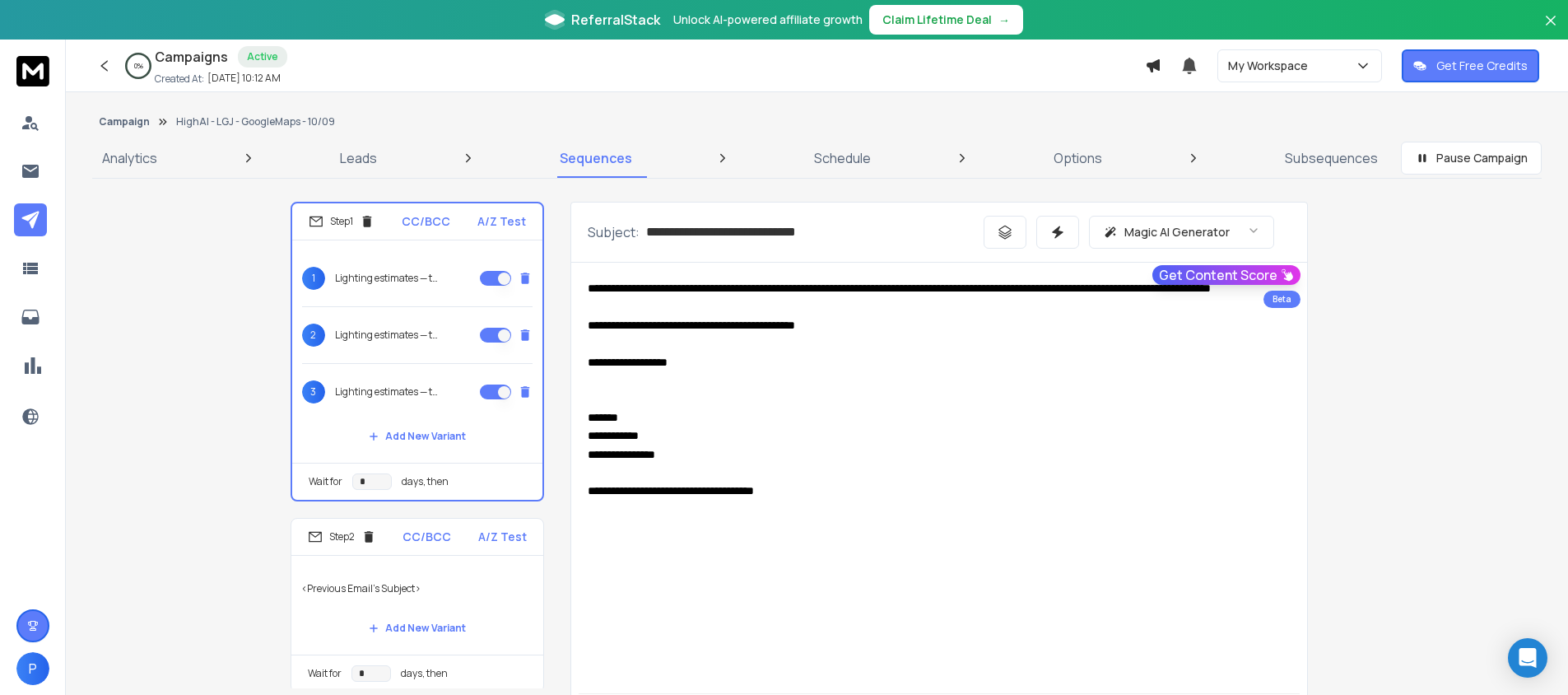
click at [395, 328] on p "Lighting estimates — thoughts?" at bounding box center [388, 334] width 106 height 13
click at [375, 328] on p "Lighting estimates — thoughts?" at bounding box center [388, 334] width 106 height 13
click at [382, 392] on p "Lighting estimates — thoughts?" at bounding box center [388, 391] width 106 height 13
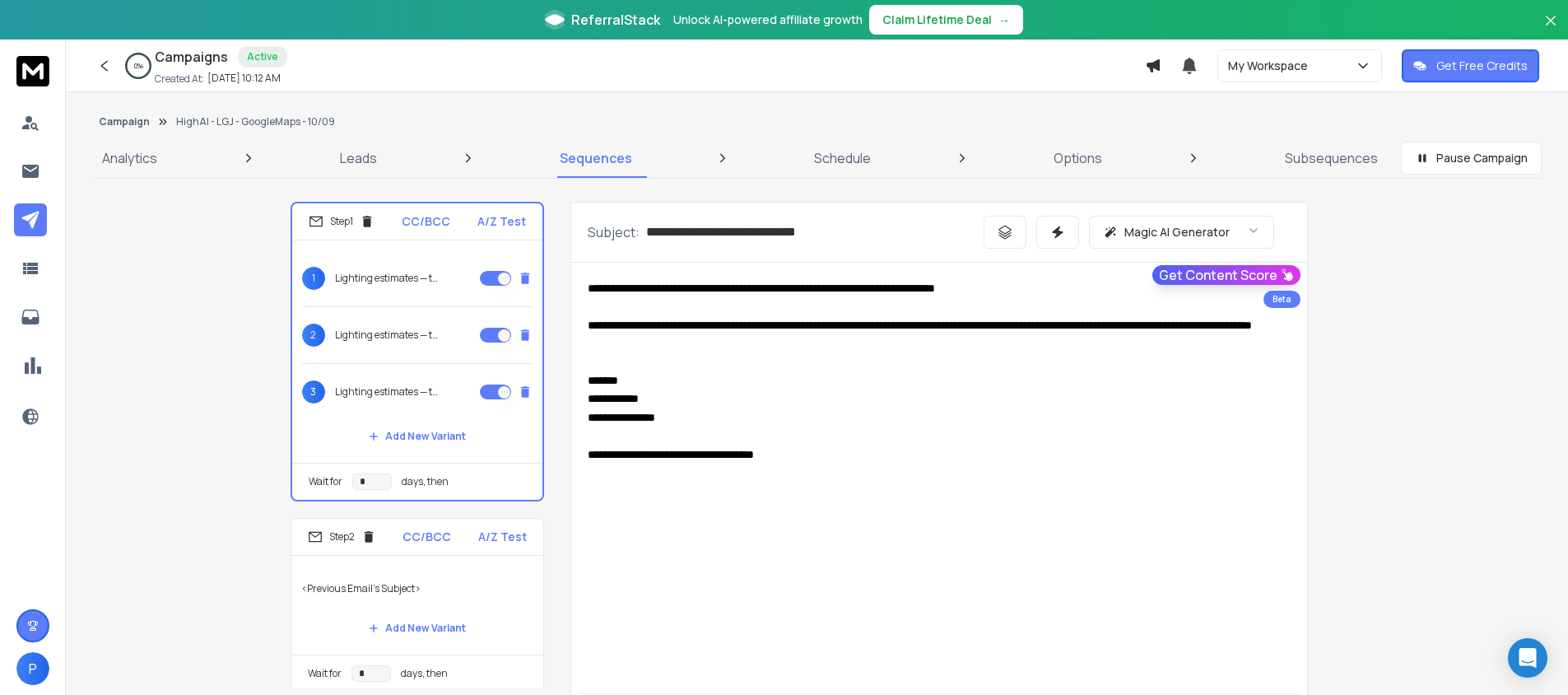
click at [380, 288] on div "1 Lighting estimates — thoughts?" at bounding box center [371, 279] width 138 height 23
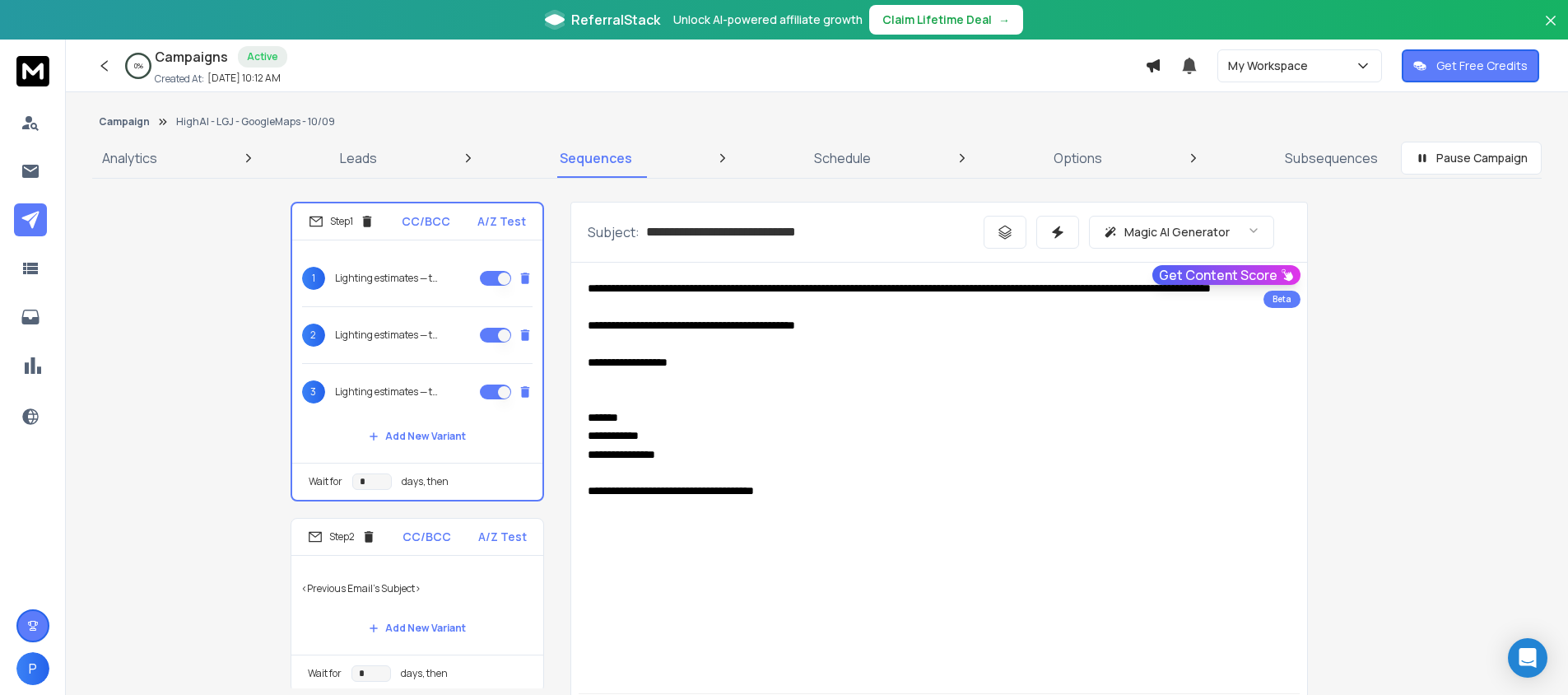
drag, startPoint x: 759, startPoint y: 232, endPoint x: 642, endPoint y: 234, distance: 117.0
click at [642, 234] on div "**********" at bounding box center [777, 232] width 380 height 20
click at [412, 280] on p "Lighting estimates — thoughts?" at bounding box center [388, 278] width 106 height 13
click at [746, 223] on input "**********" at bounding box center [807, 232] width 321 height 20
drag, startPoint x: 758, startPoint y: 229, endPoint x: 643, endPoint y: 233, distance: 115.1
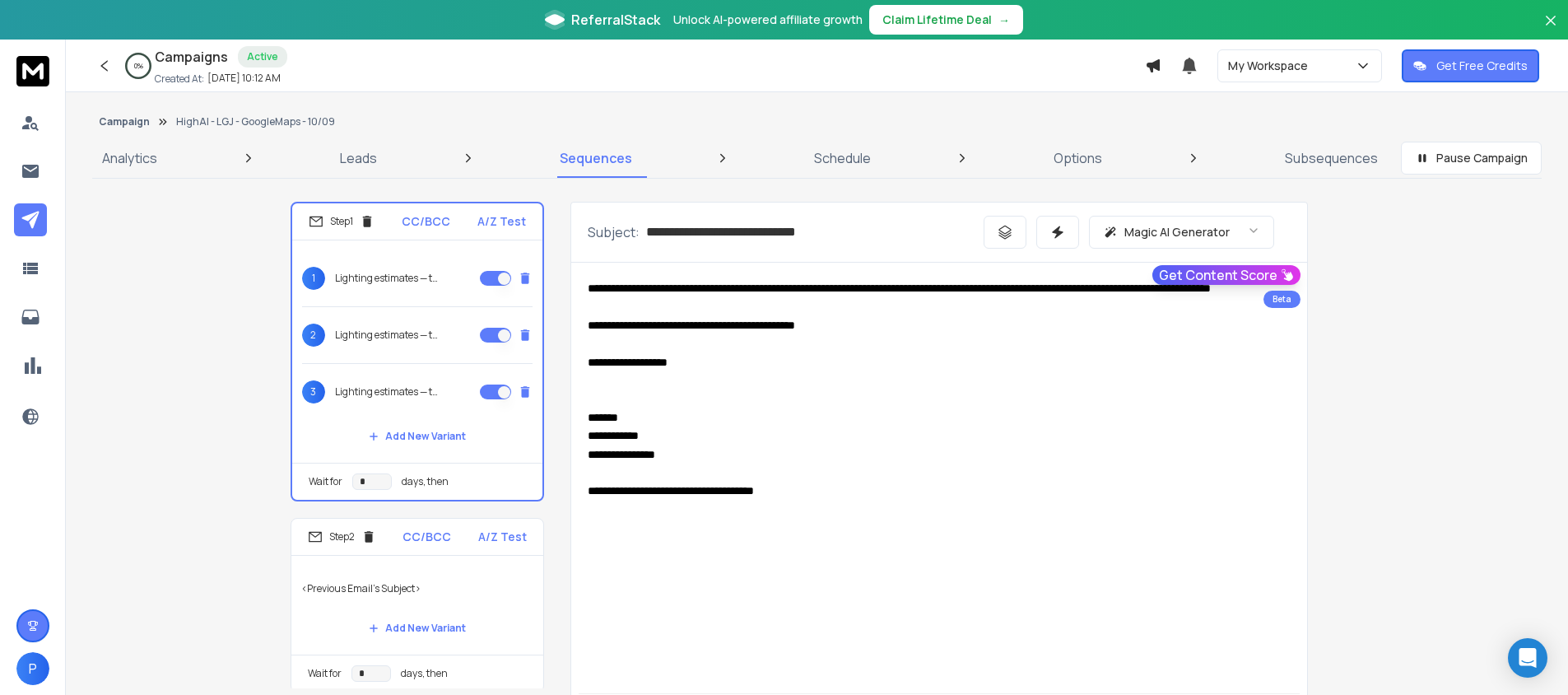
click at [643, 233] on div "**********" at bounding box center [777, 232] width 380 height 20
click at [353, 166] on p "Leads" at bounding box center [358, 158] width 37 height 20
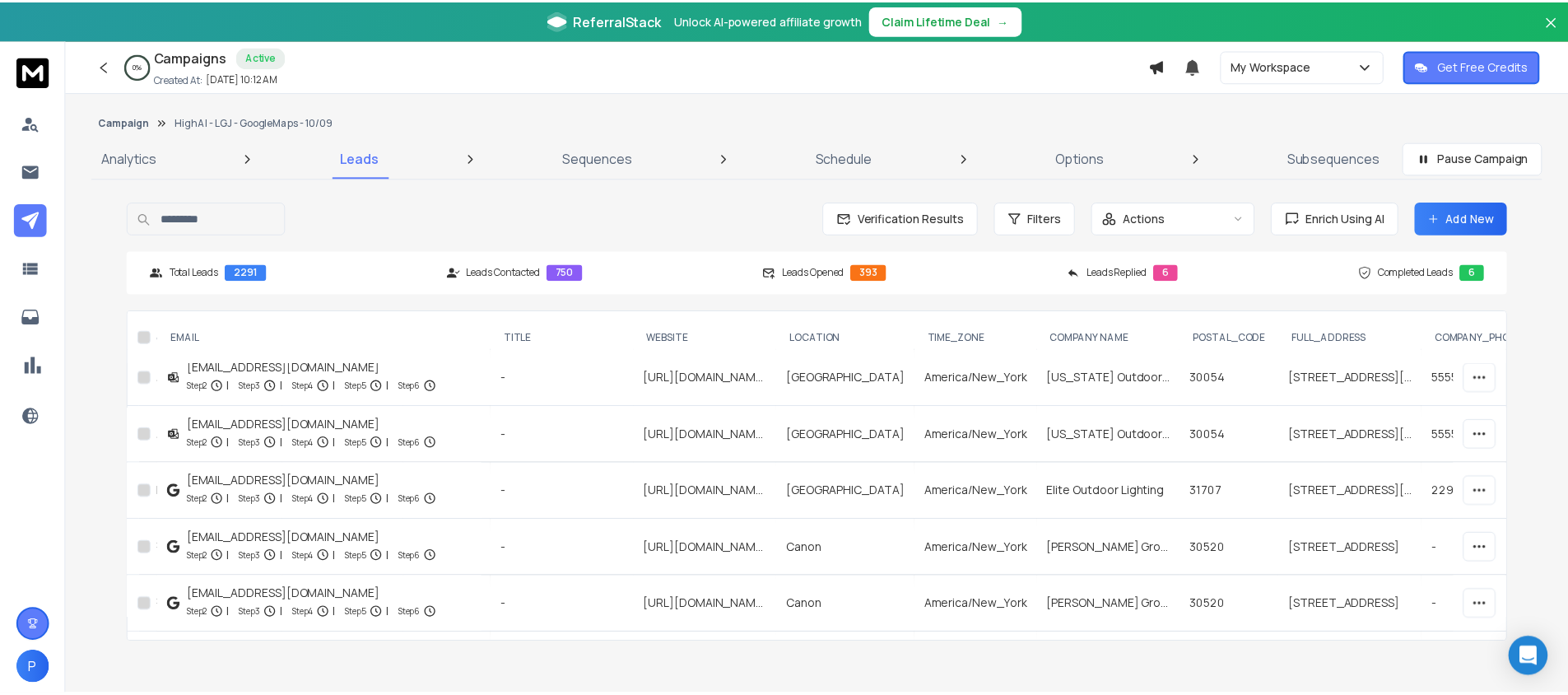
scroll to position [911, 738]
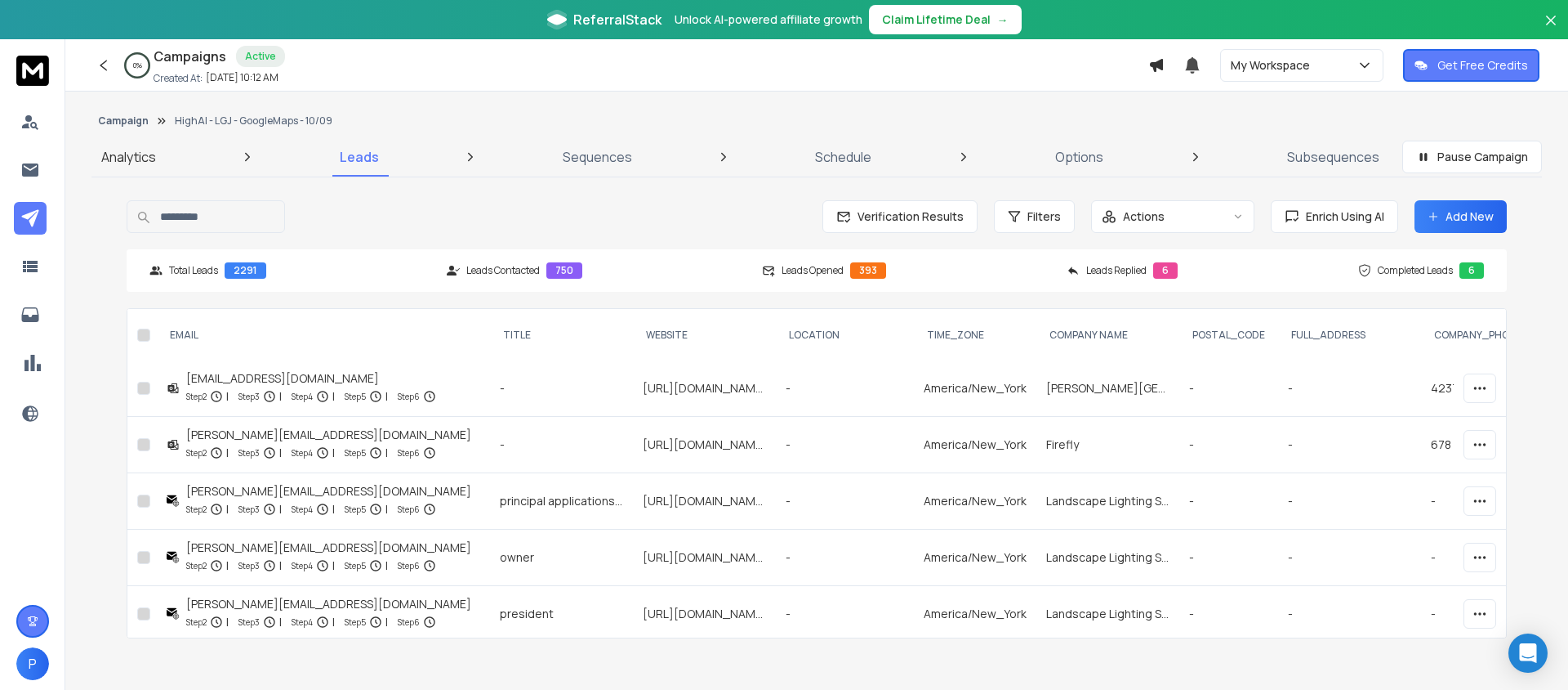
click at [159, 160] on link "Analytics" at bounding box center [129, 156] width 75 height 39
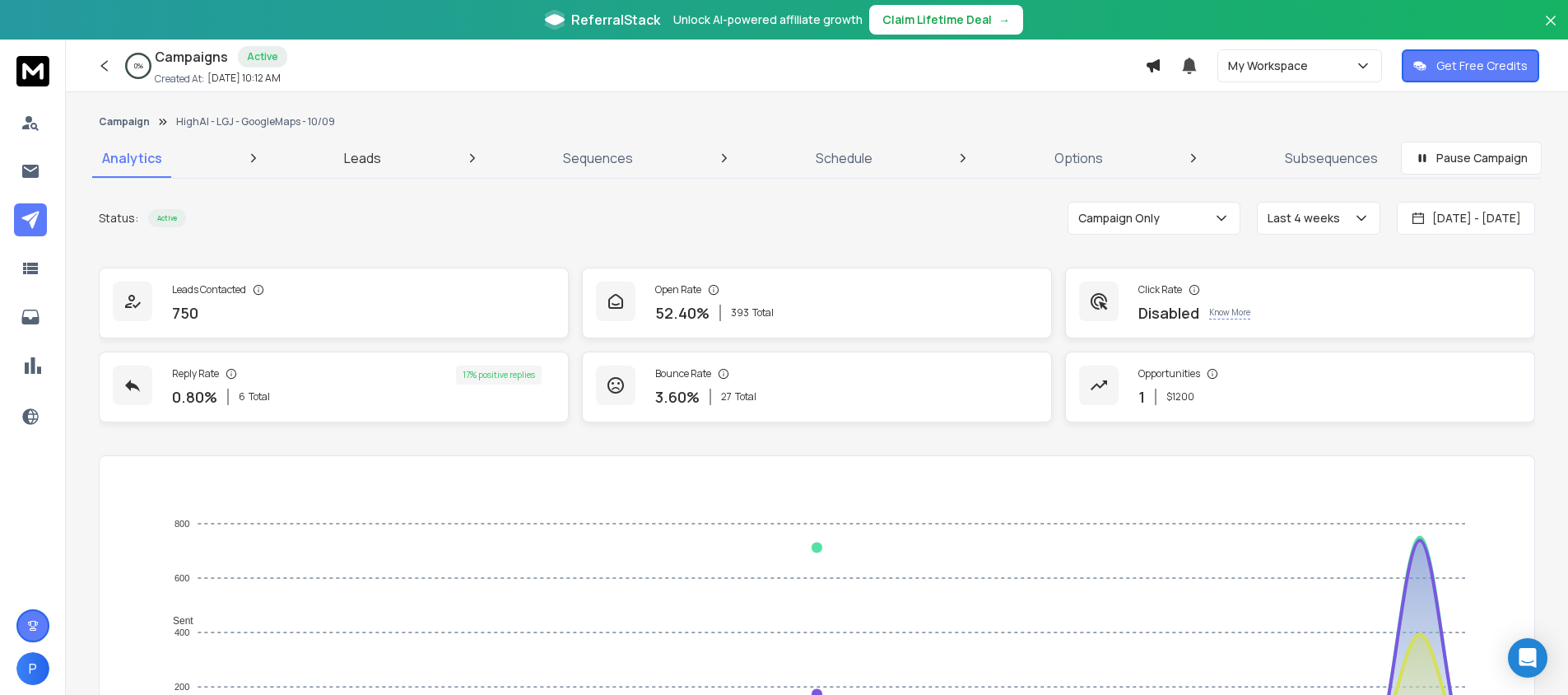
click at [373, 159] on p "Leads" at bounding box center [362, 158] width 37 height 20
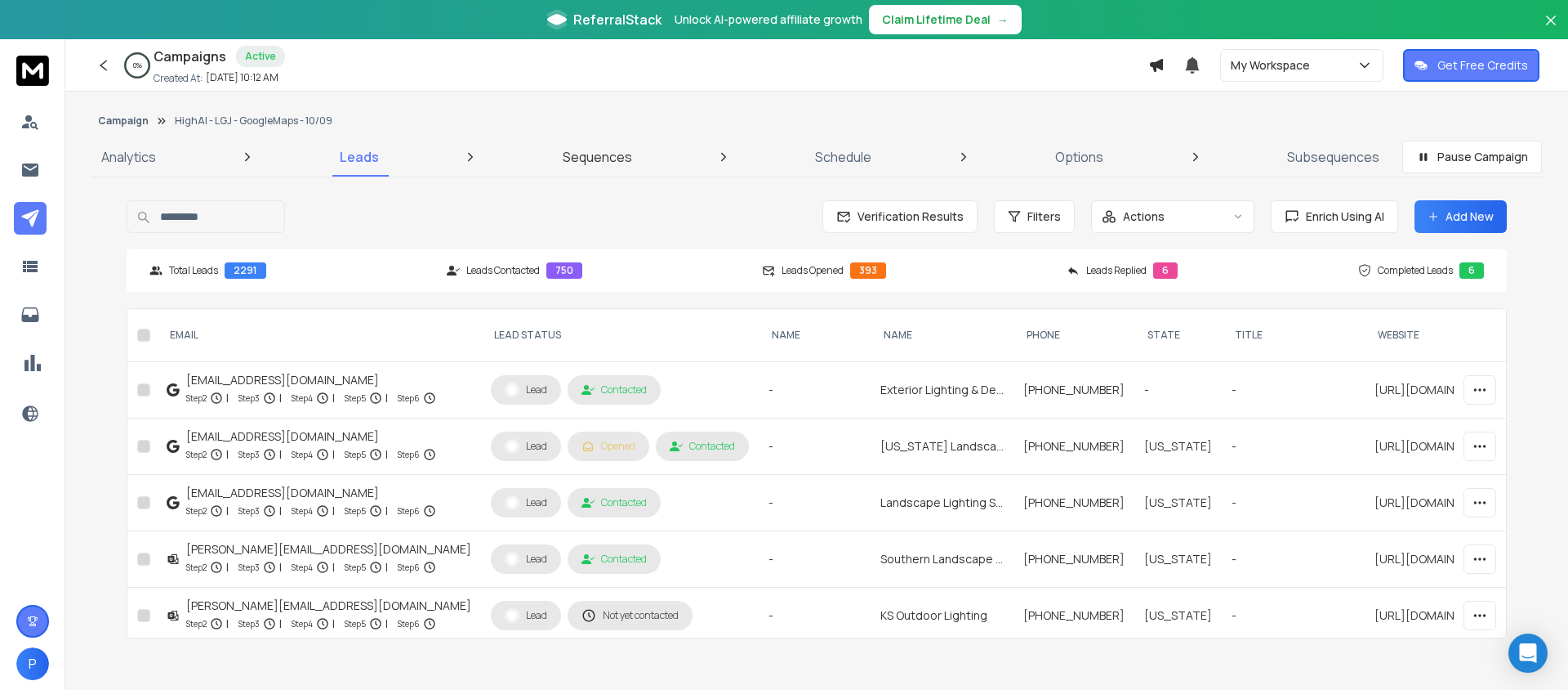
click at [584, 151] on p "Sequences" at bounding box center [598, 157] width 69 height 20
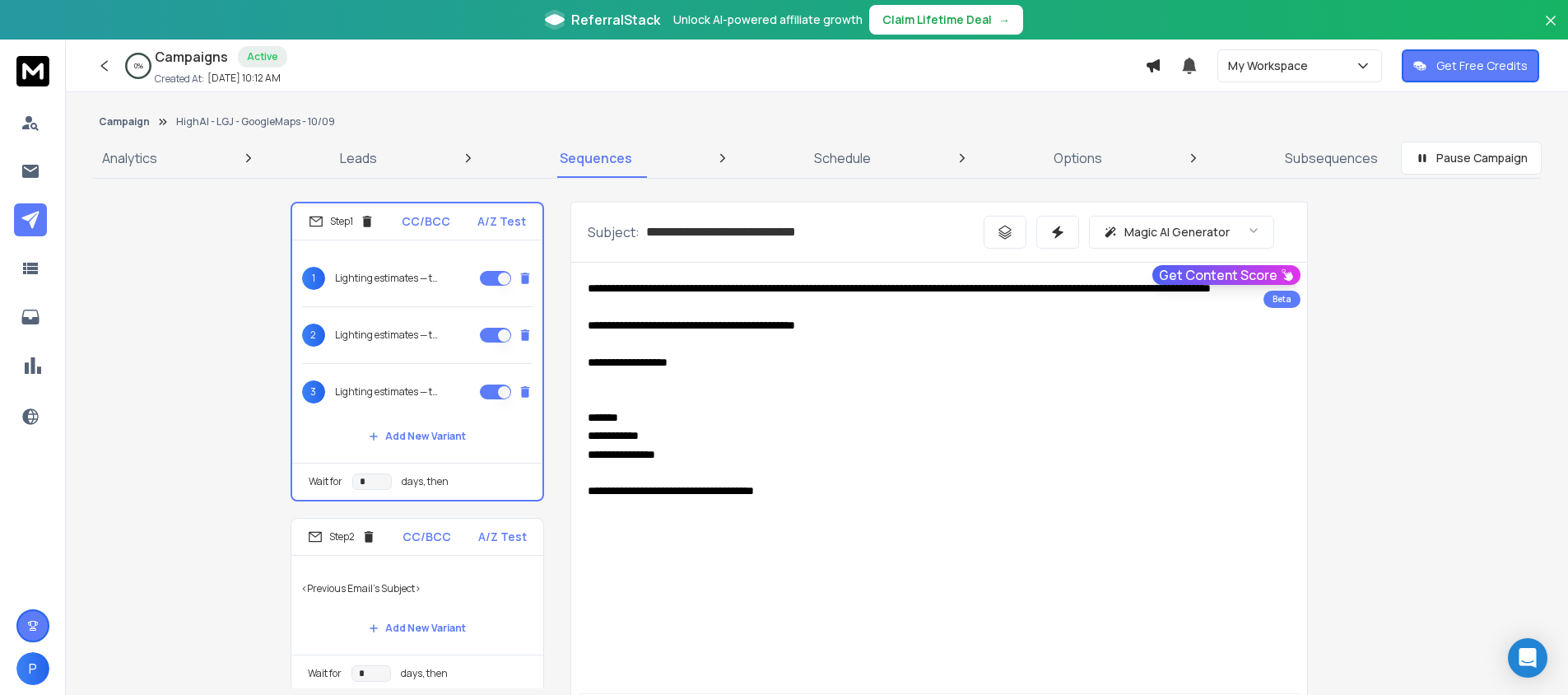
drag, startPoint x: 831, startPoint y: 235, endPoint x: 783, endPoint y: 238, distance: 48.1
click at [783, 238] on input "**********" at bounding box center [807, 232] width 321 height 20
